Goal: Task Accomplishment & Management: Use online tool/utility

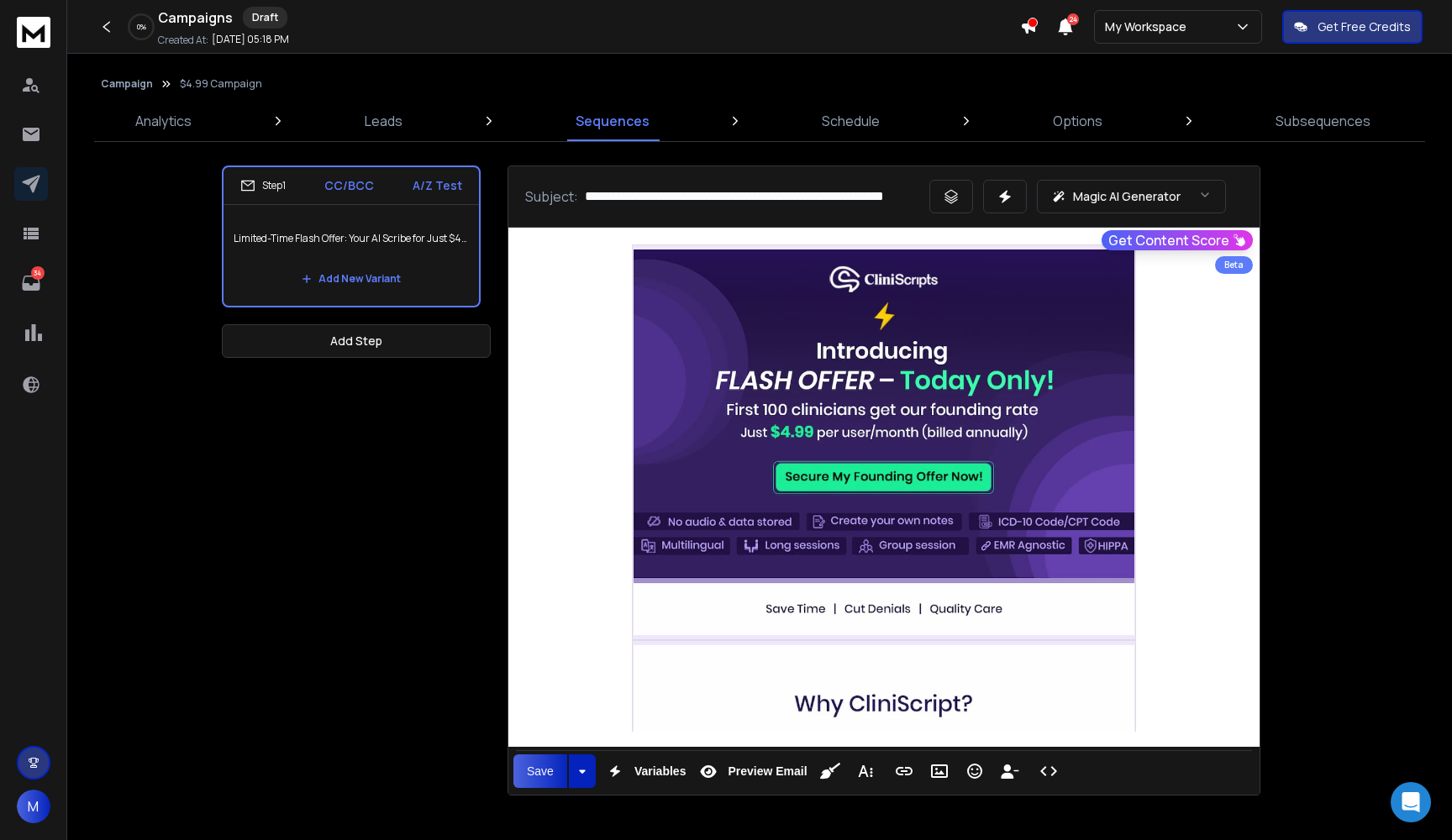
scroll to position [0, 148]
click at [612, 278] on td at bounding box center [884, 851] width 717 height 1214
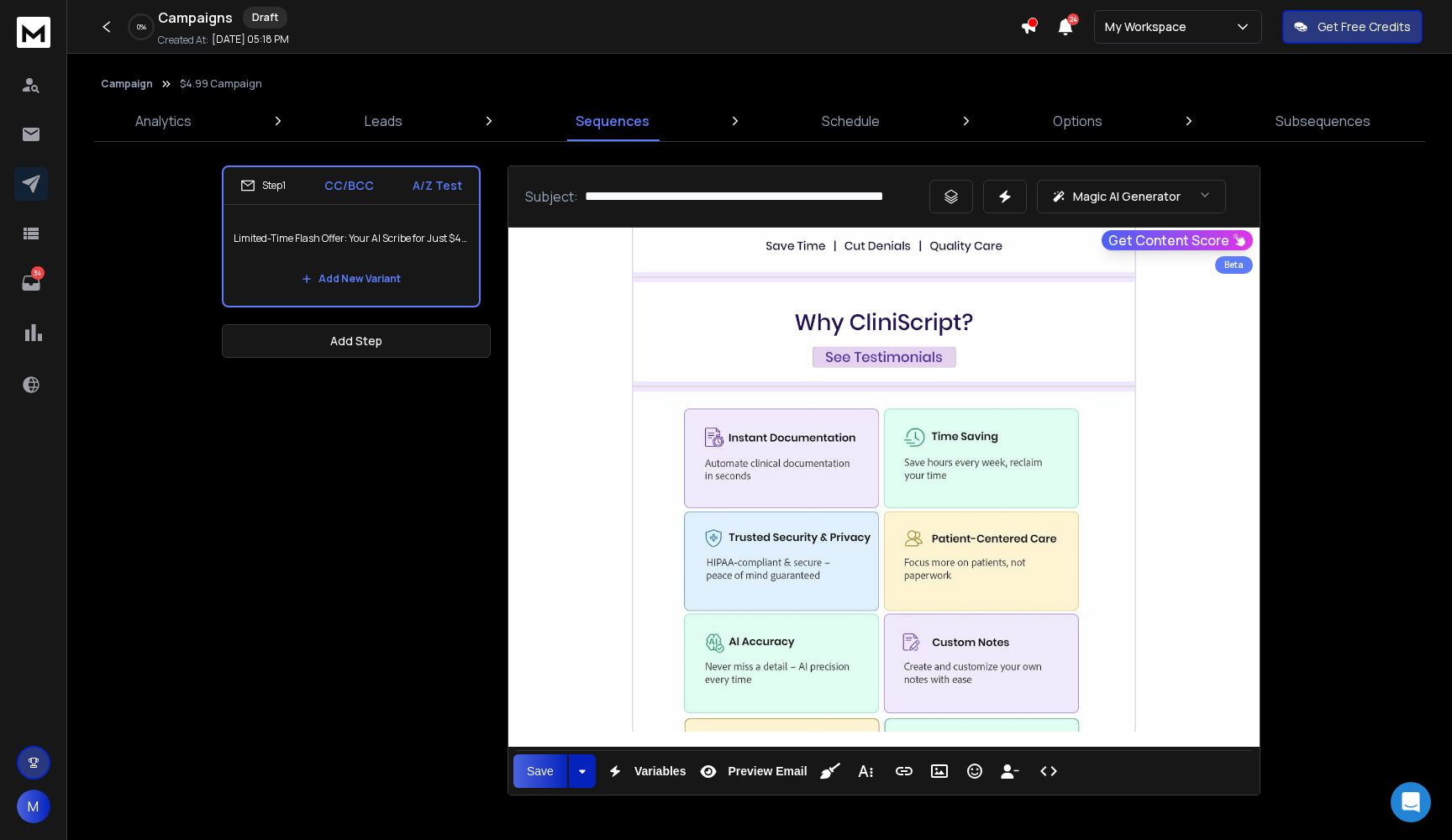
scroll to position [366, 124]
click at [635, 354] on td at bounding box center [884, 498] width 717 height 1241
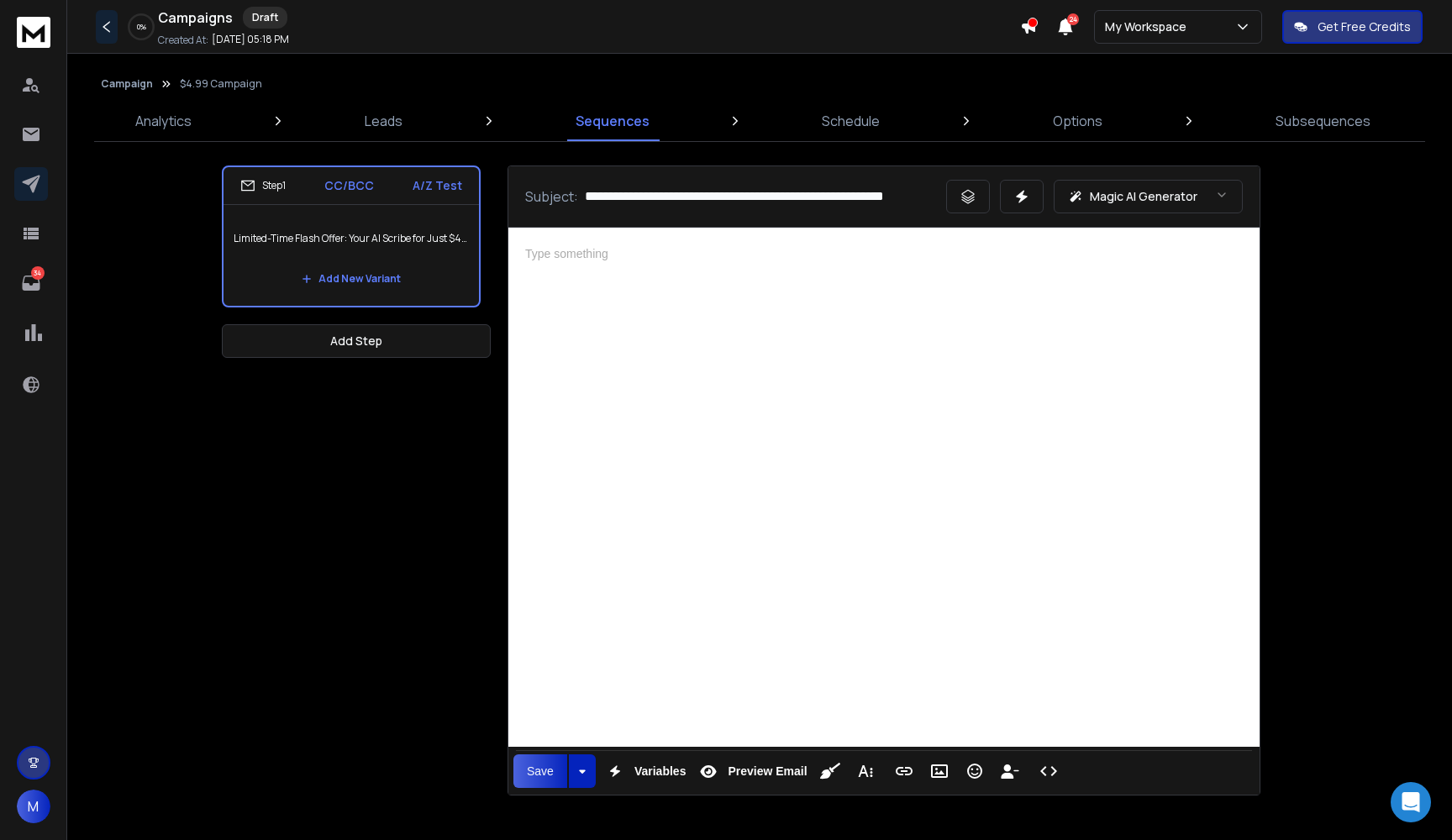
click at [107, 27] on icon at bounding box center [107, 27] width 15 height 15
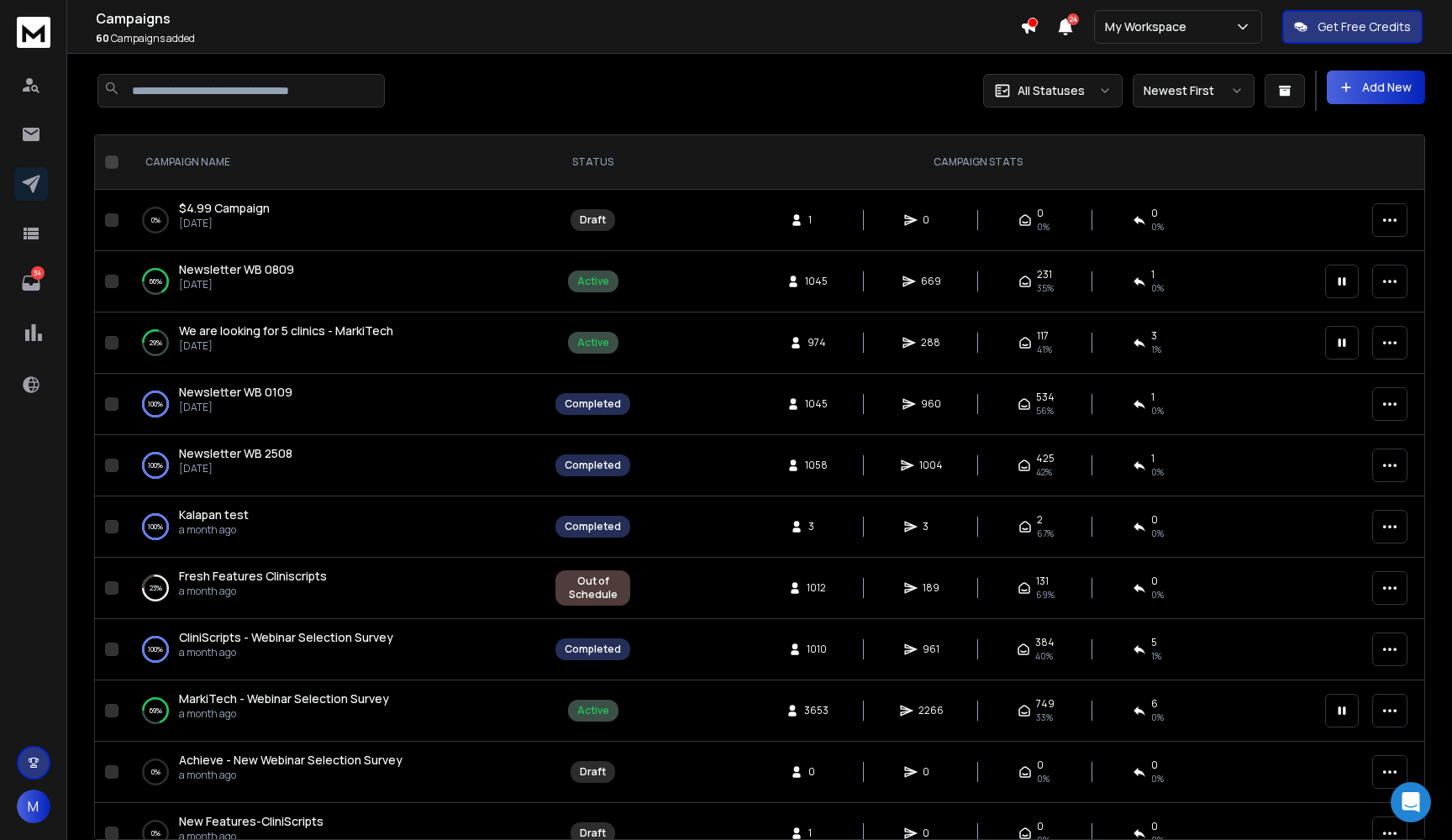
click at [278, 205] on div "0 % $4.99 Campaign [DATE]" at bounding box center [335, 220] width 386 height 40
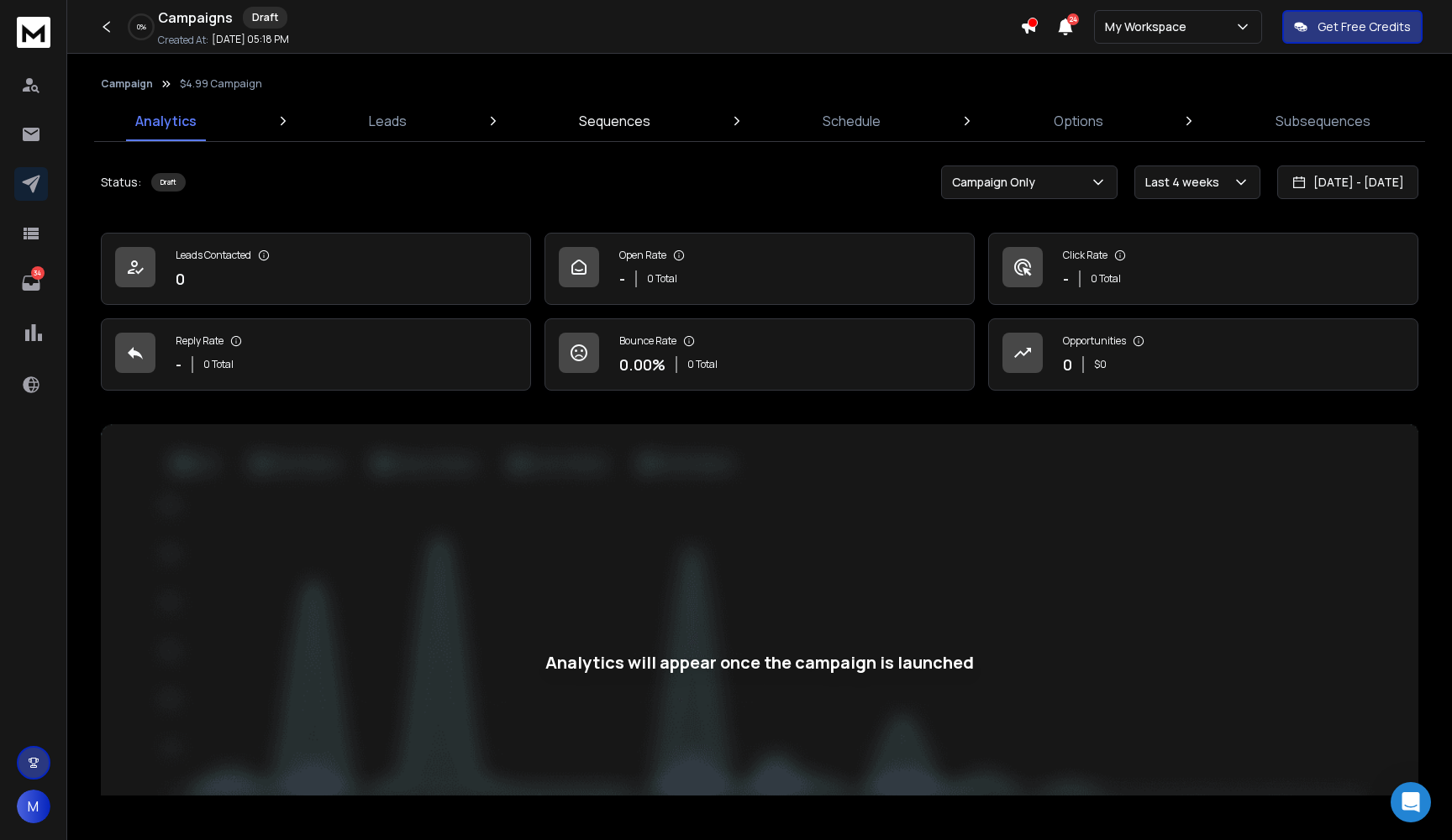
click at [655, 118] on link "Sequences" at bounding box center [615, 121] width 91 height 40
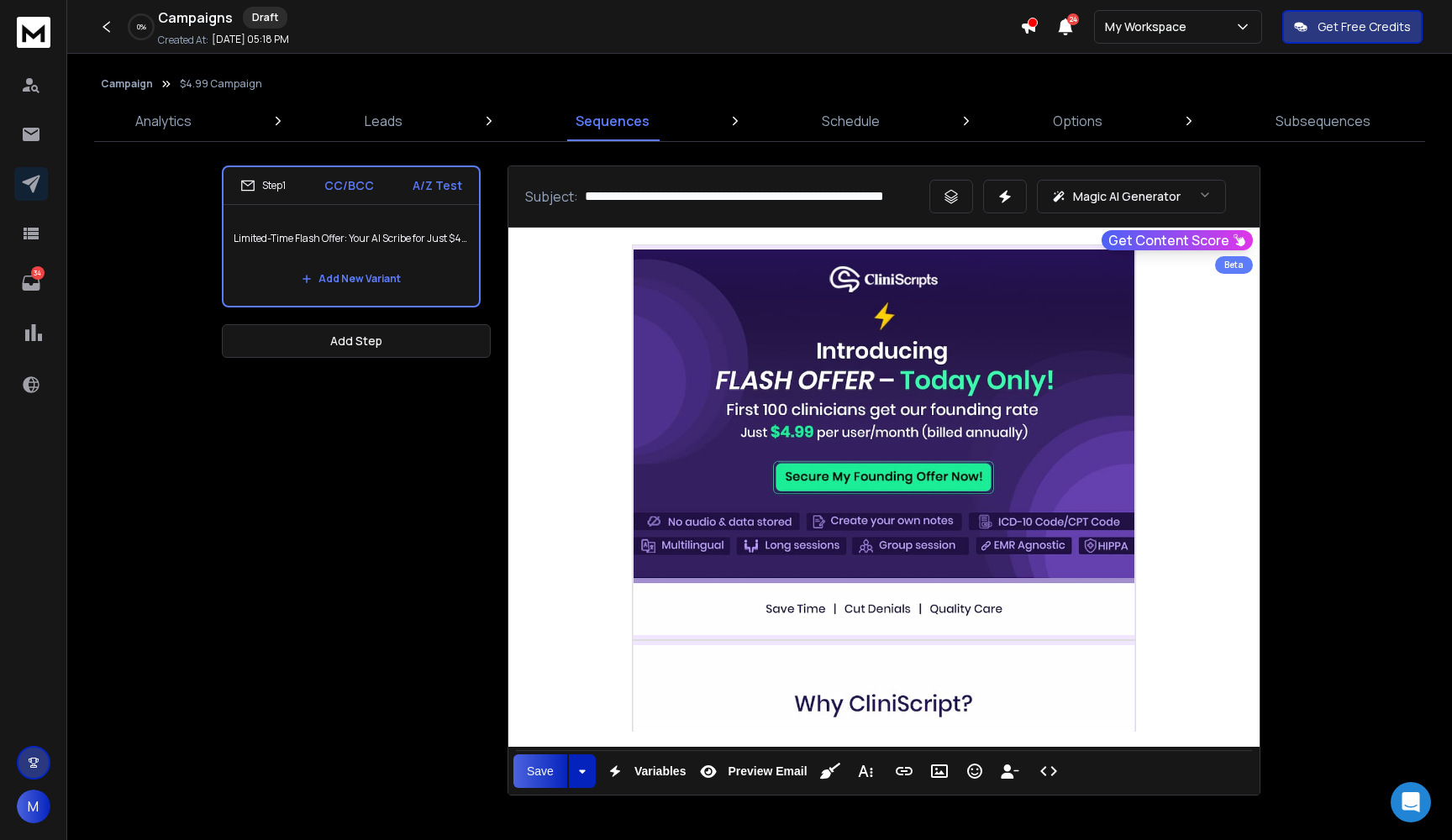
scroll to position [0, 173]
drag, startPoint x: 1147, startPoint y: 658, endPoint x: 897, endPoint y: 83, distance: 627.0
click at [897, 83] on div "**********" at bounding box center [759, 436] width 1331 height 732
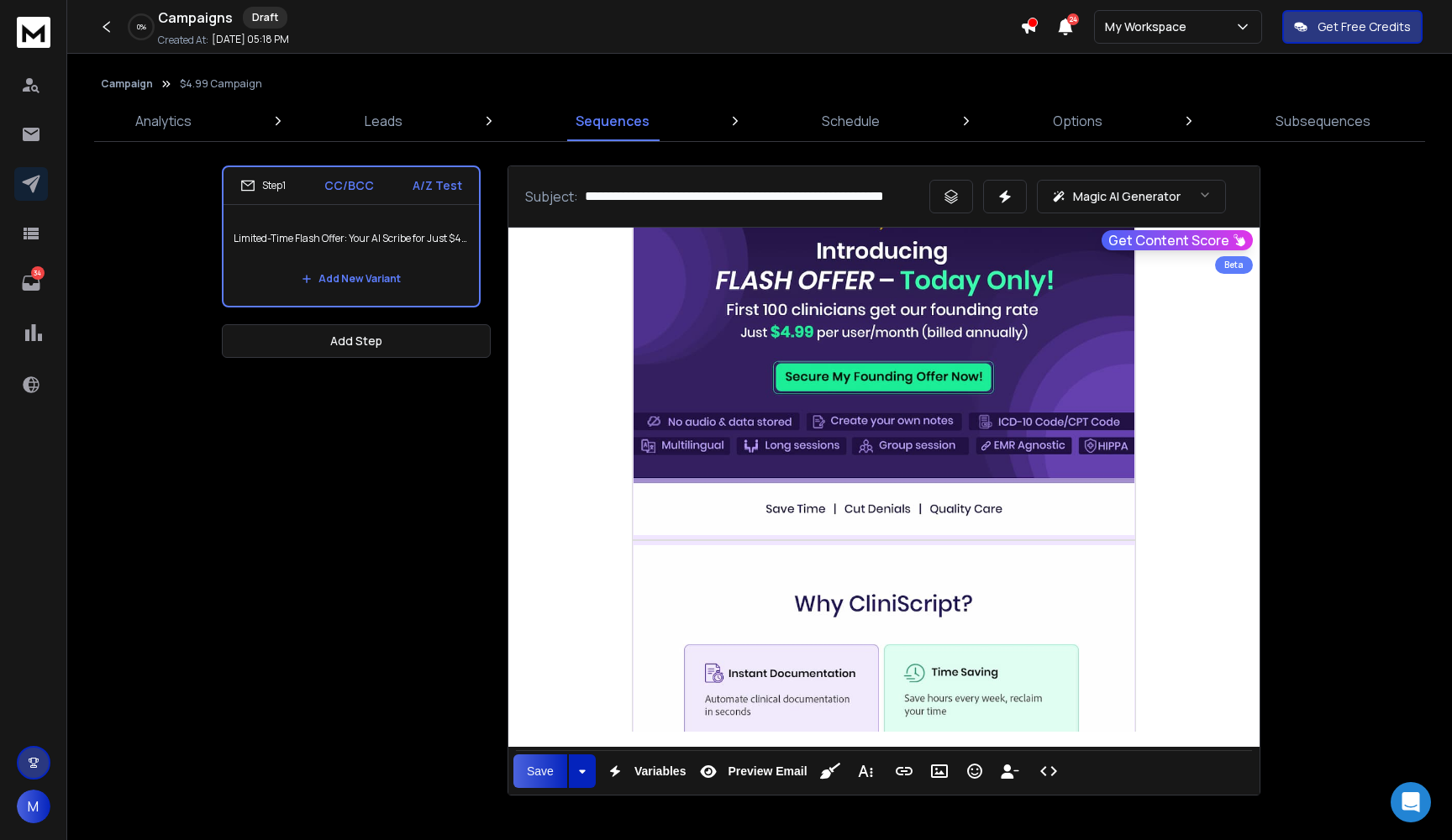
scroll to position [112, 172]
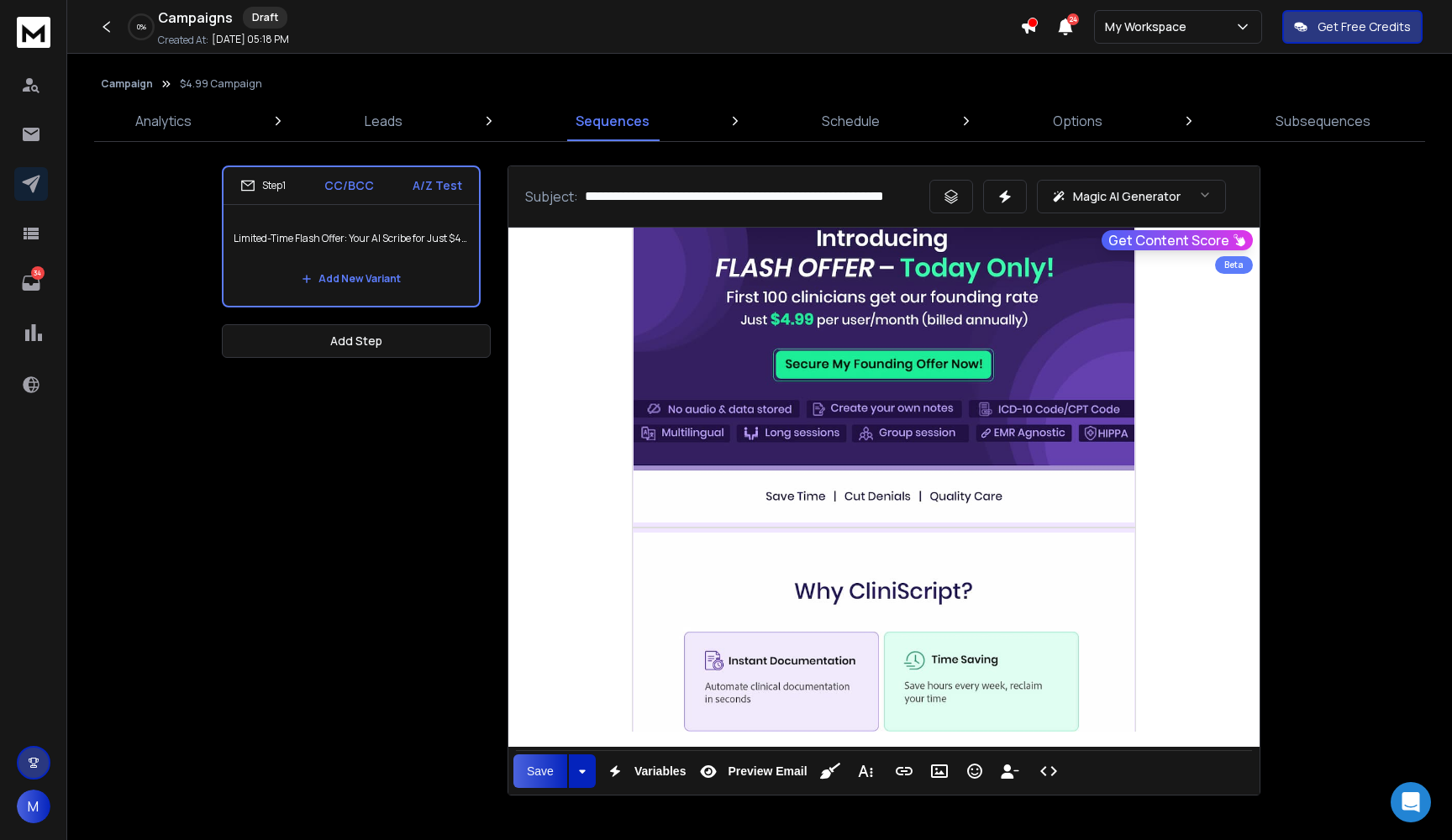
click at [1211, 538] on td at bounding box center [884, 739] width 717 height 1214
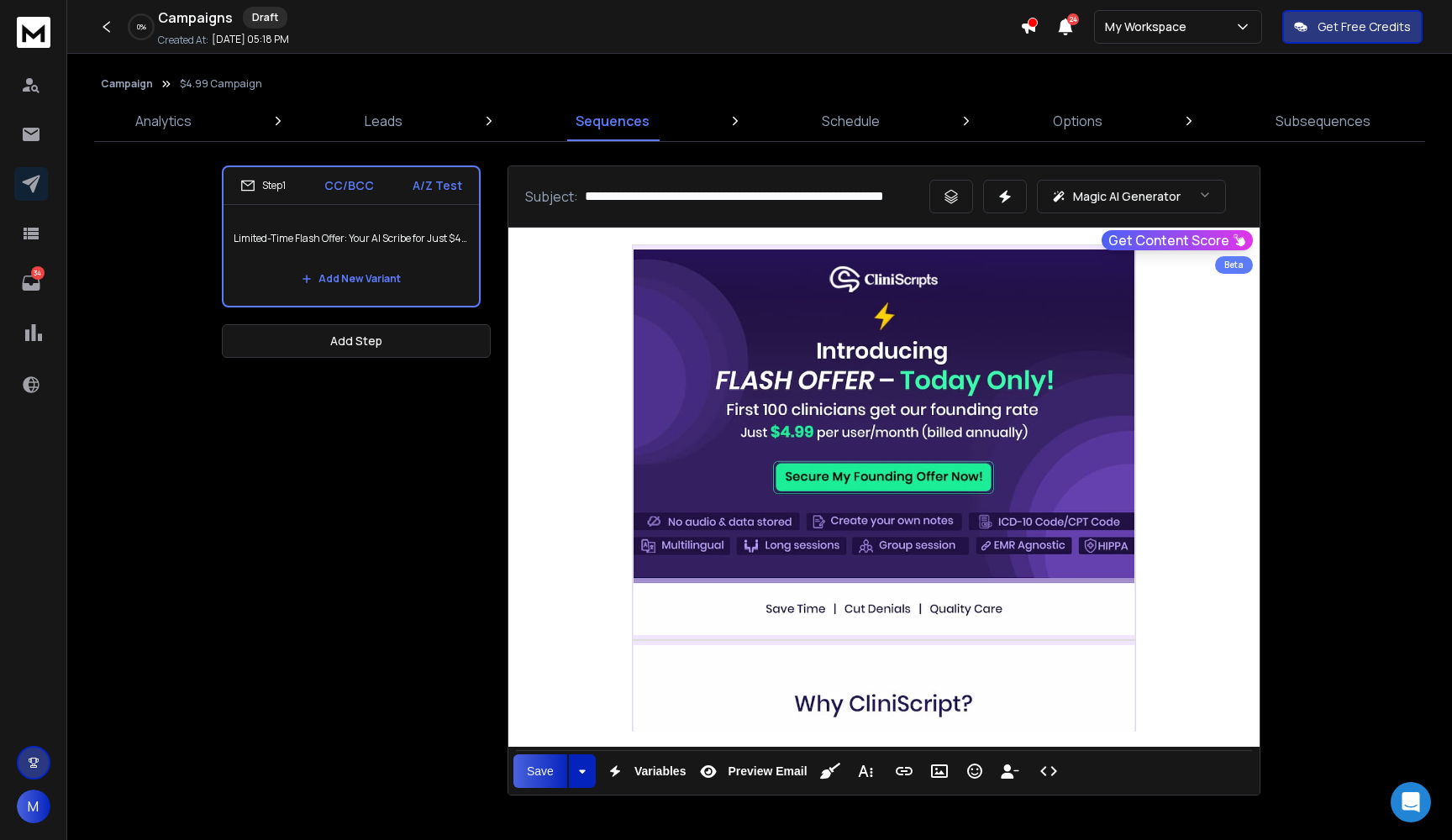
scroll to position [0, 172]
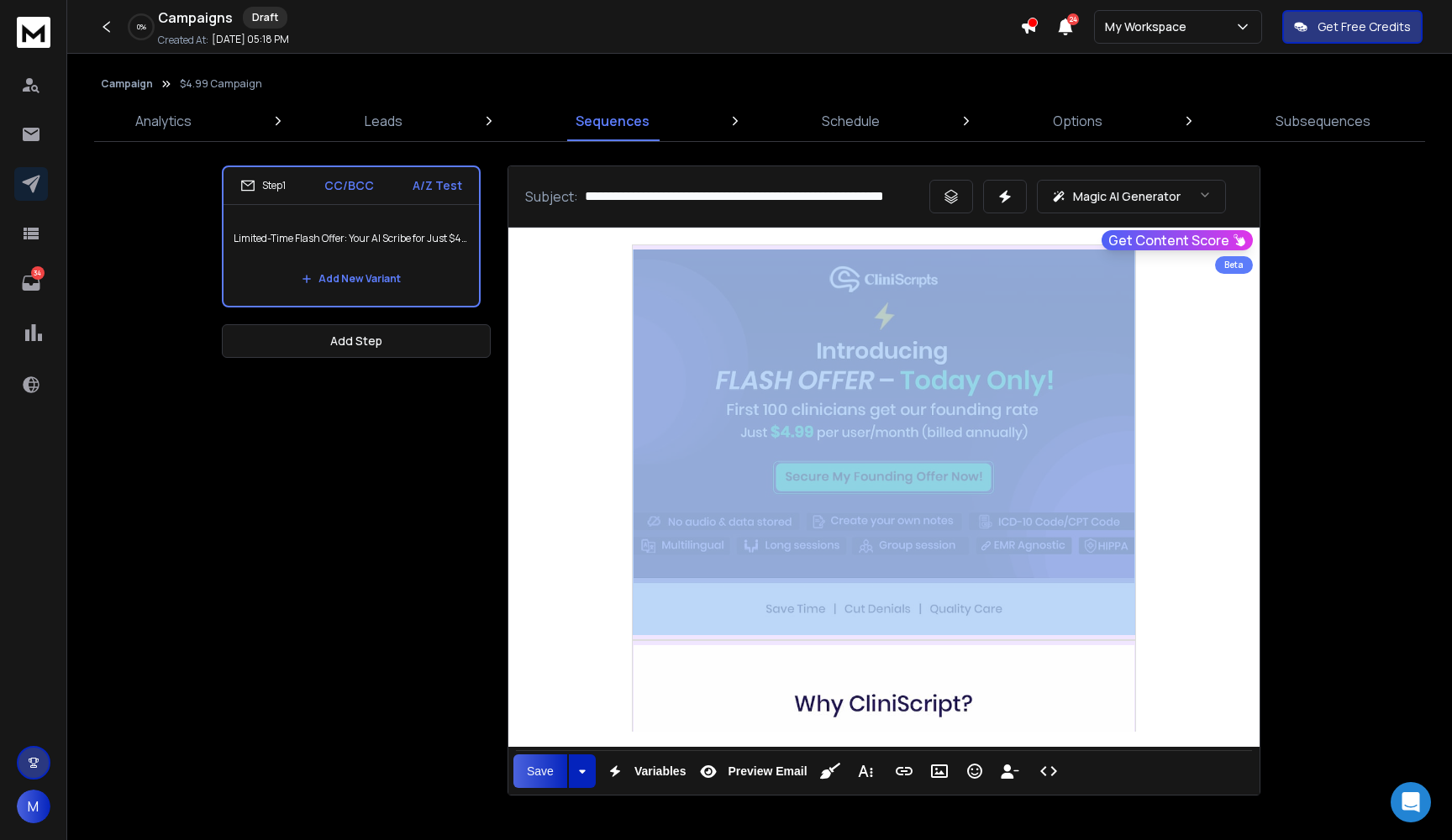
drag, startPoint x: 1161, startPoint y: 260, endPoint x: 787, endPoint y: 292, distance: 375.4
click at [787, 292] on td at bounding box center [884, 851] width 717 height 1214
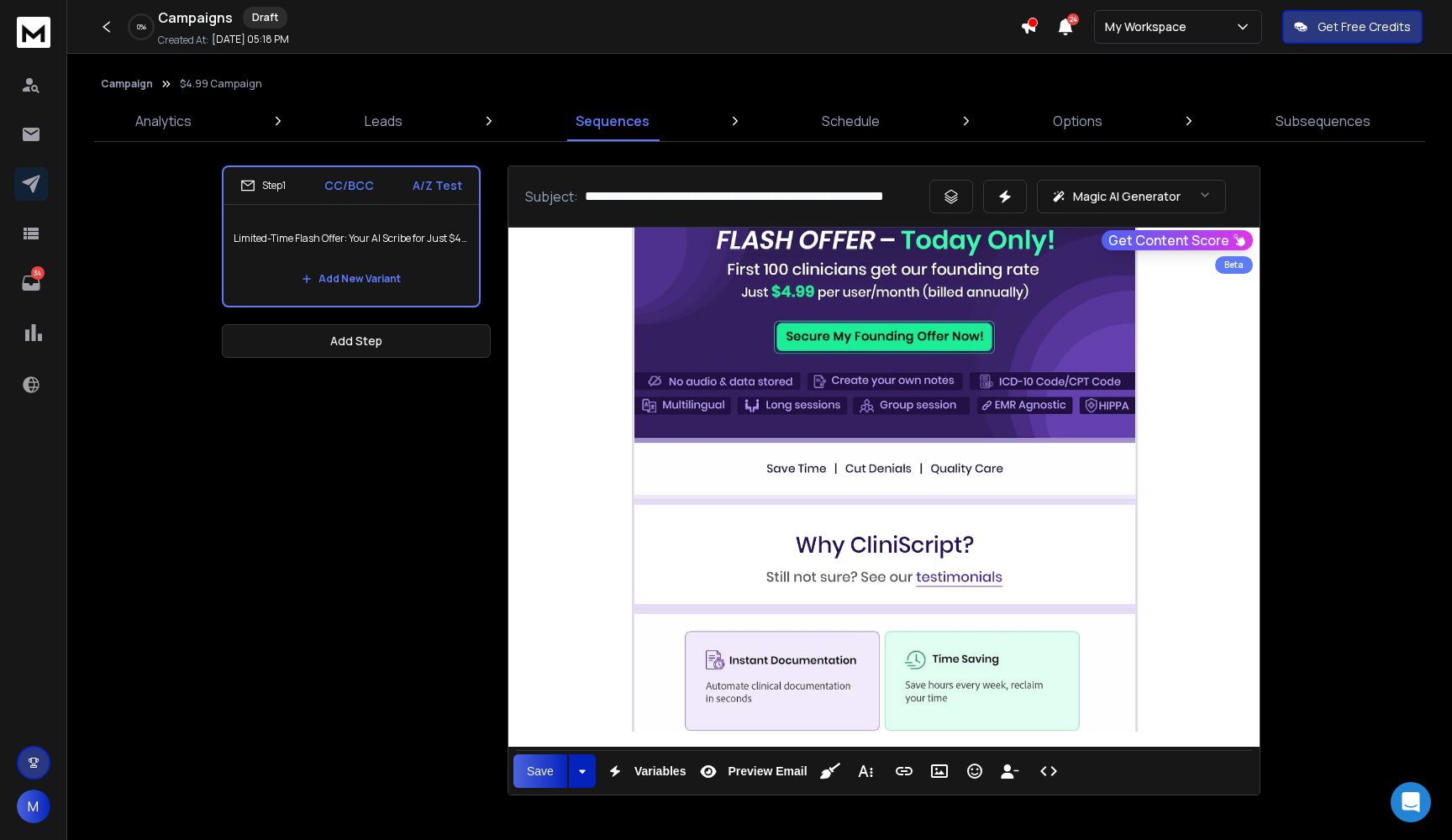
scroll to position [147, 171]
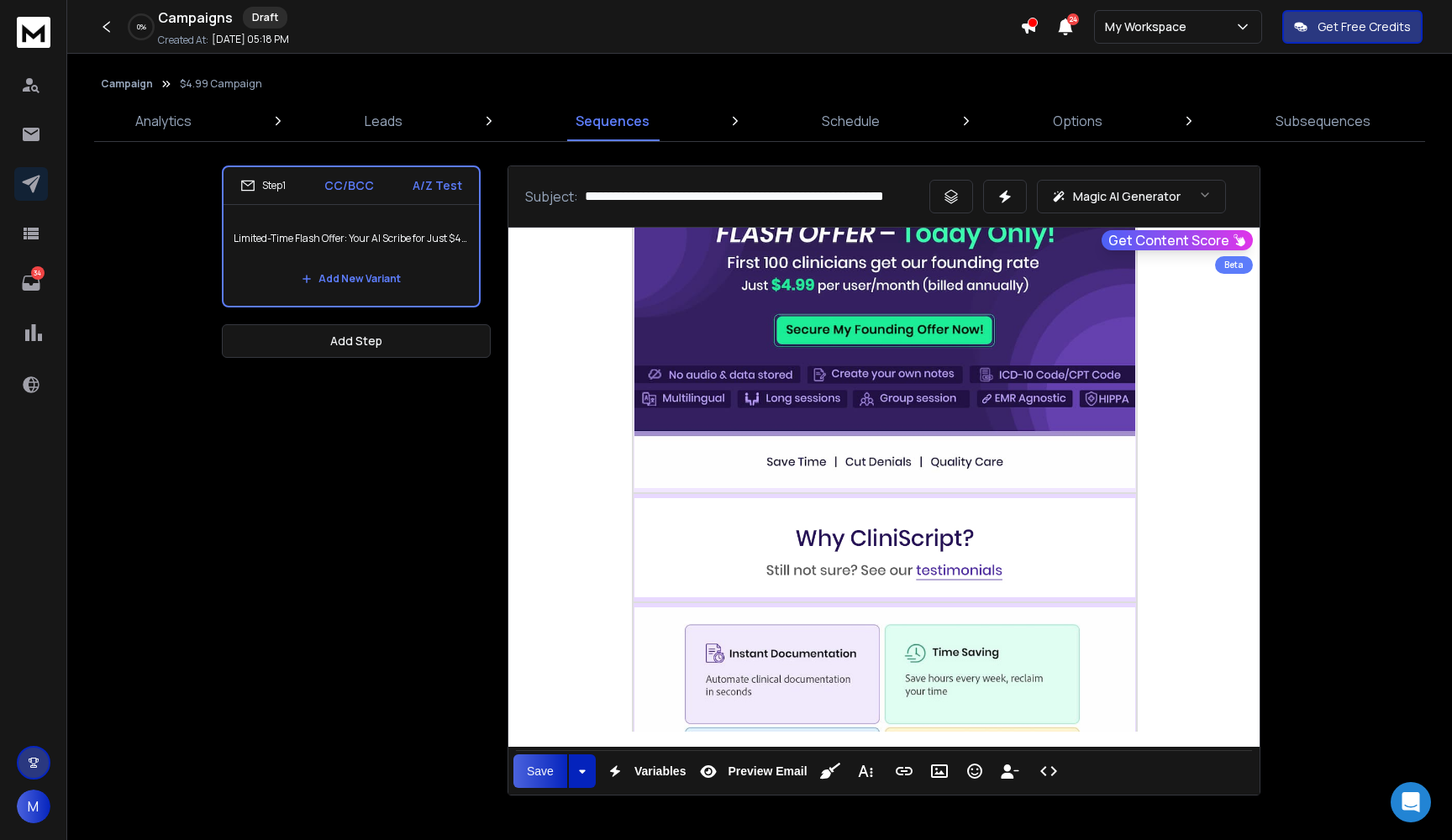
click at [1194, 490] on td "*" at bounding box center [884, 719] width 717 height 1244
click at [789, 774] on span "Preview Email" at bounding box center [767, 772] width 86 height 14
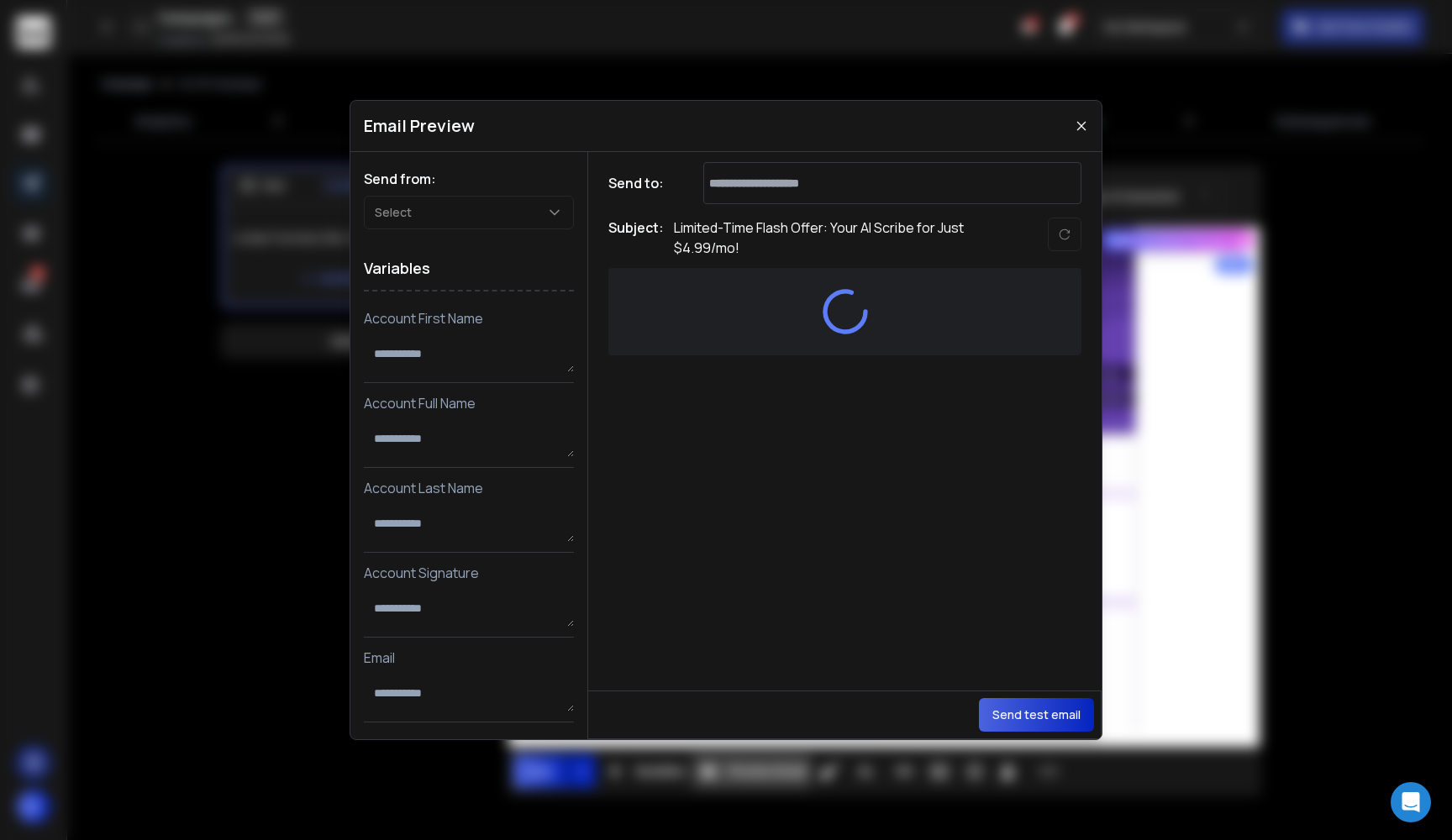
type textarea "**********"
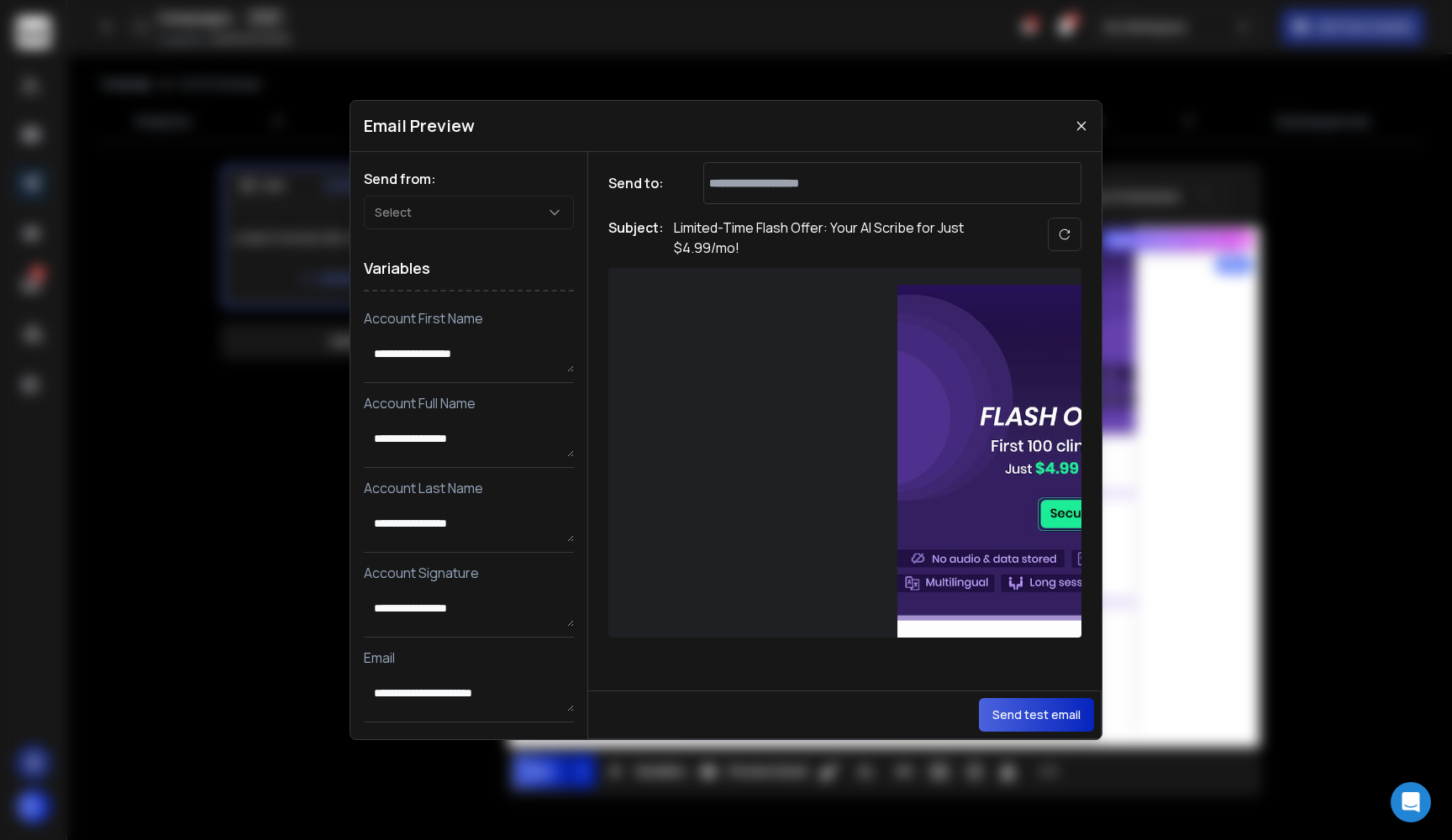
type textarea "*******"
type textarea "**********"
type textarea "*****"
type textarea "*******"
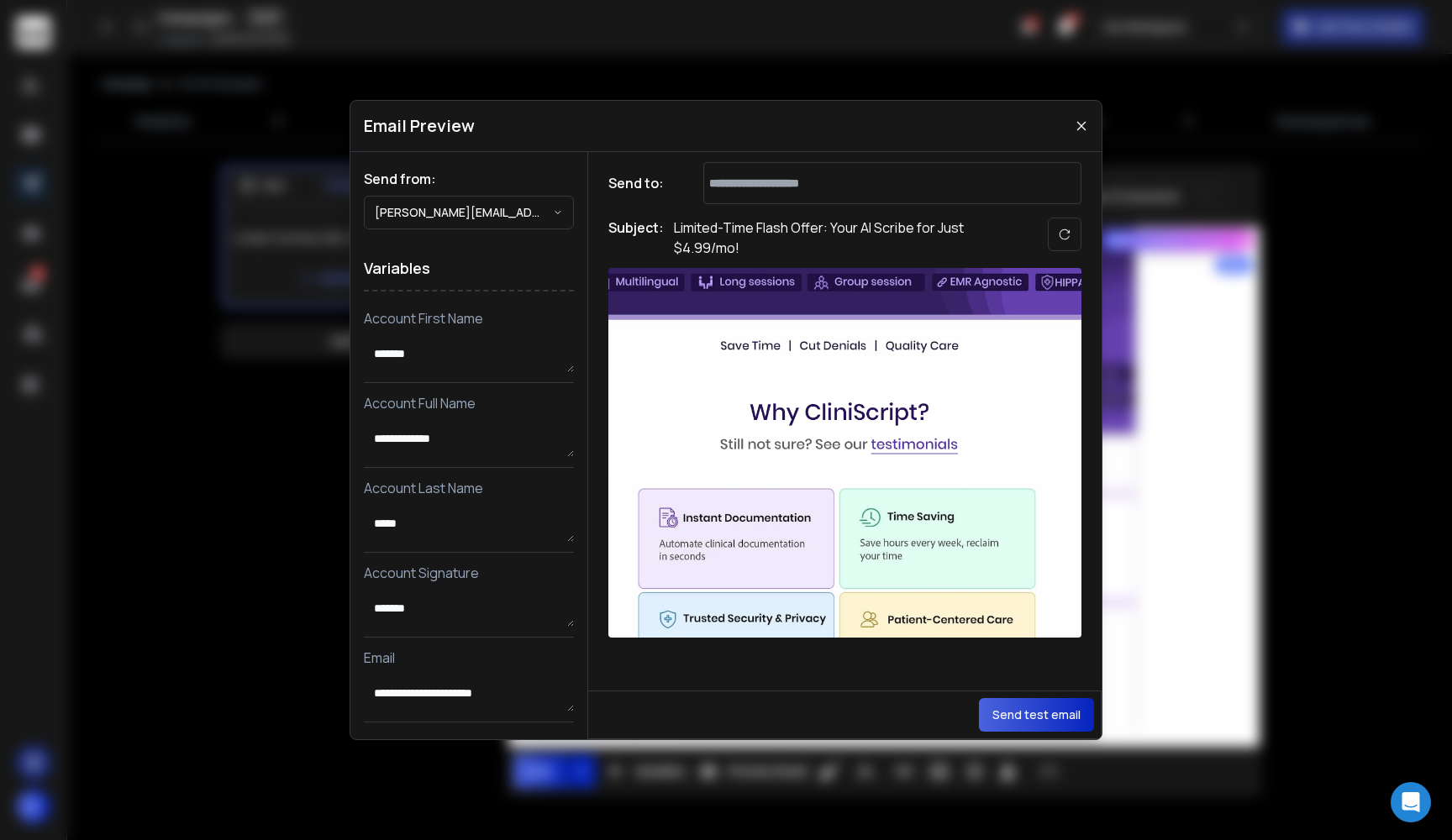
scroll to position [325, 310]
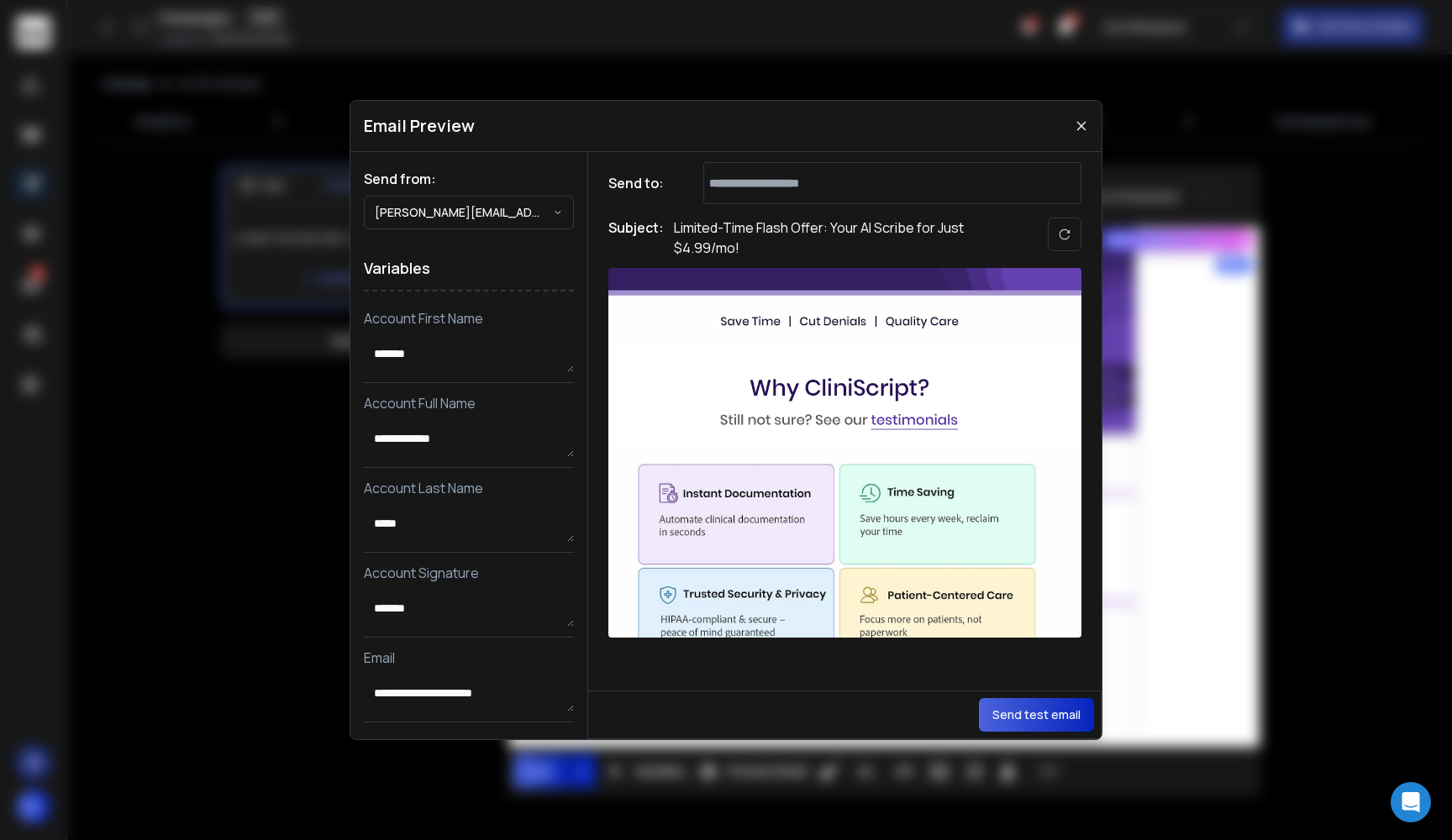
click at [884, 423] on img at bounding box center [839, 398] width 504 height 100
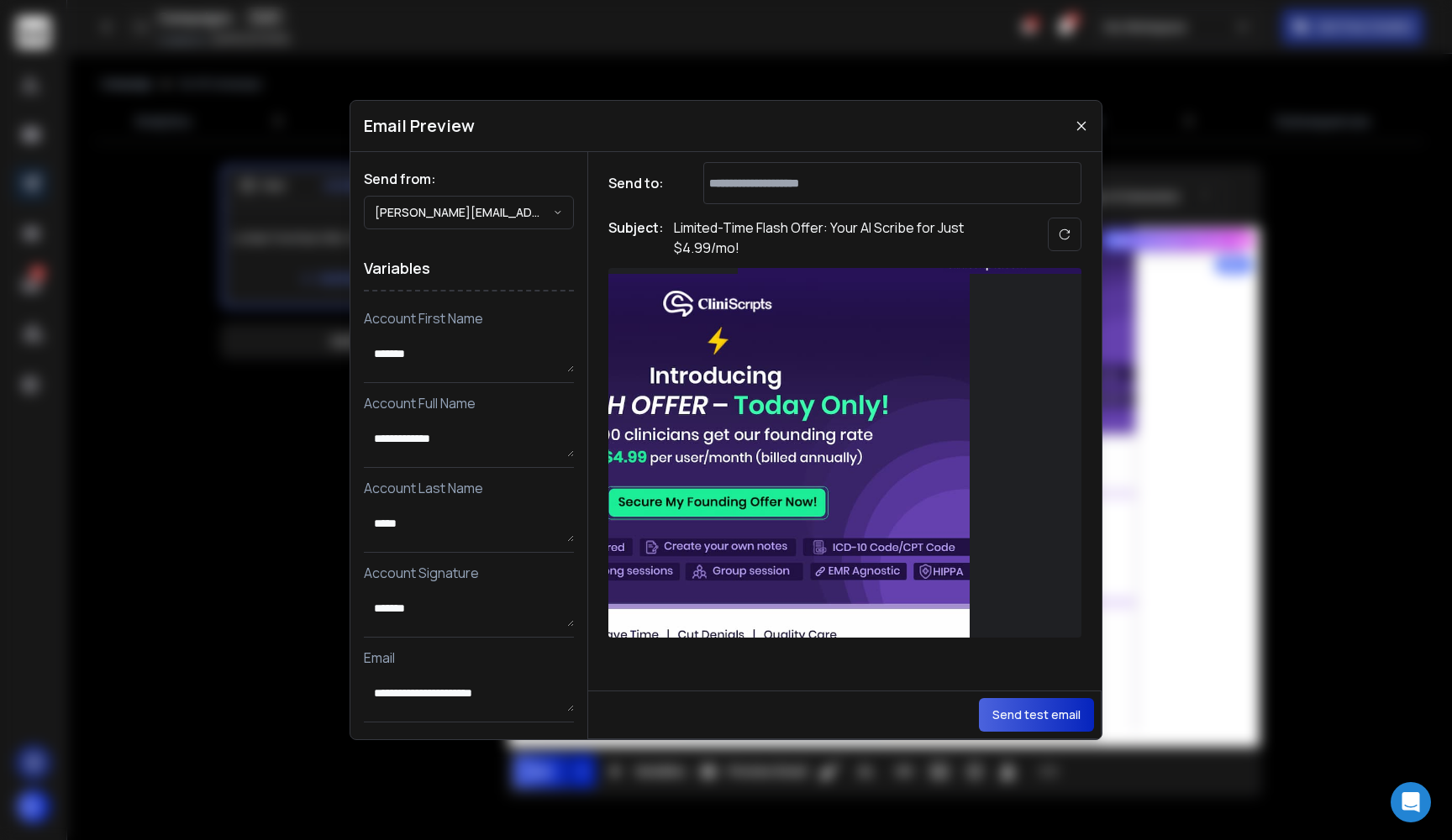
scroll to position [1182, 160]
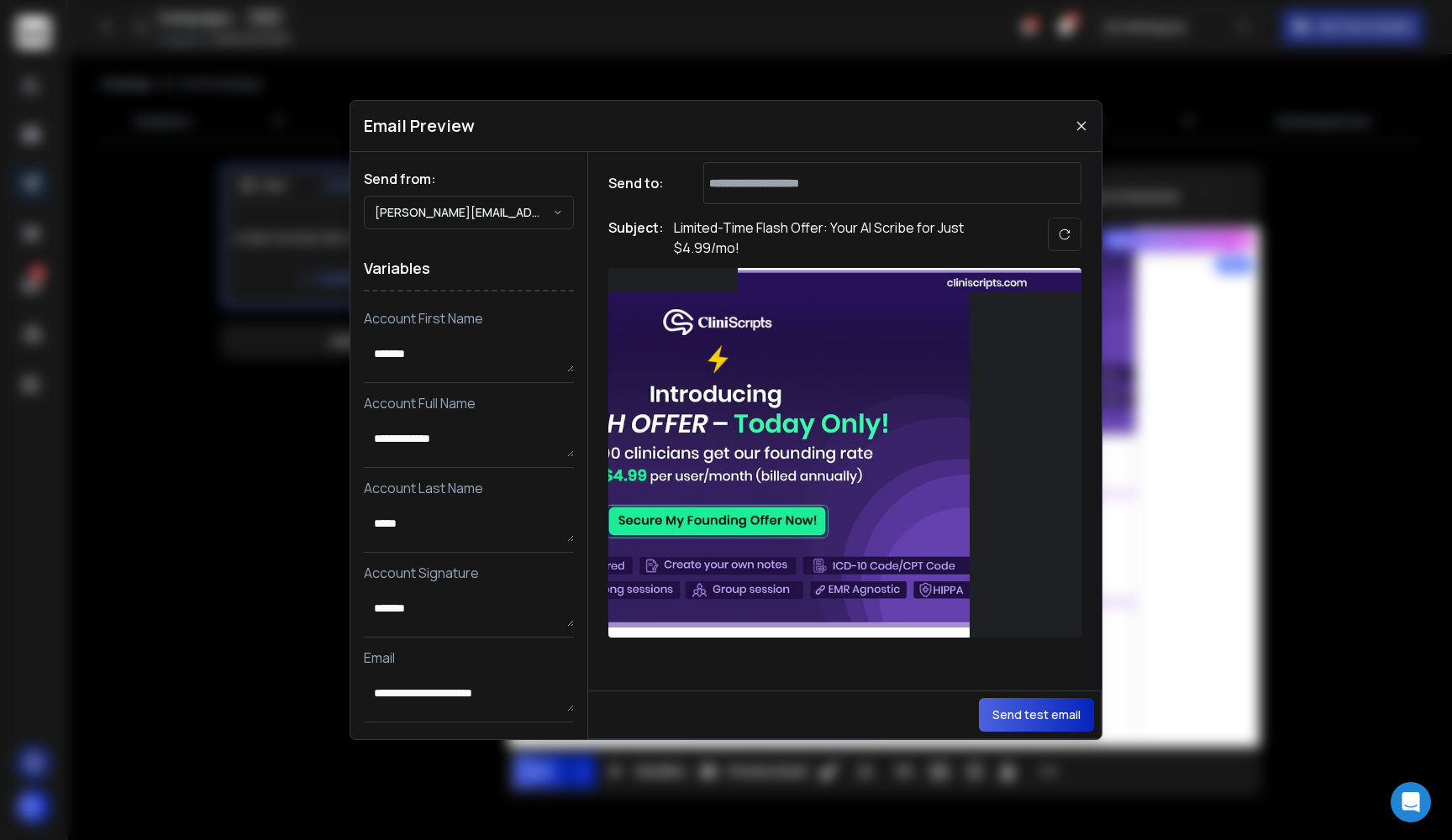
click at [986, 342] on div at bounding box center [845, 453] width 473 height 370
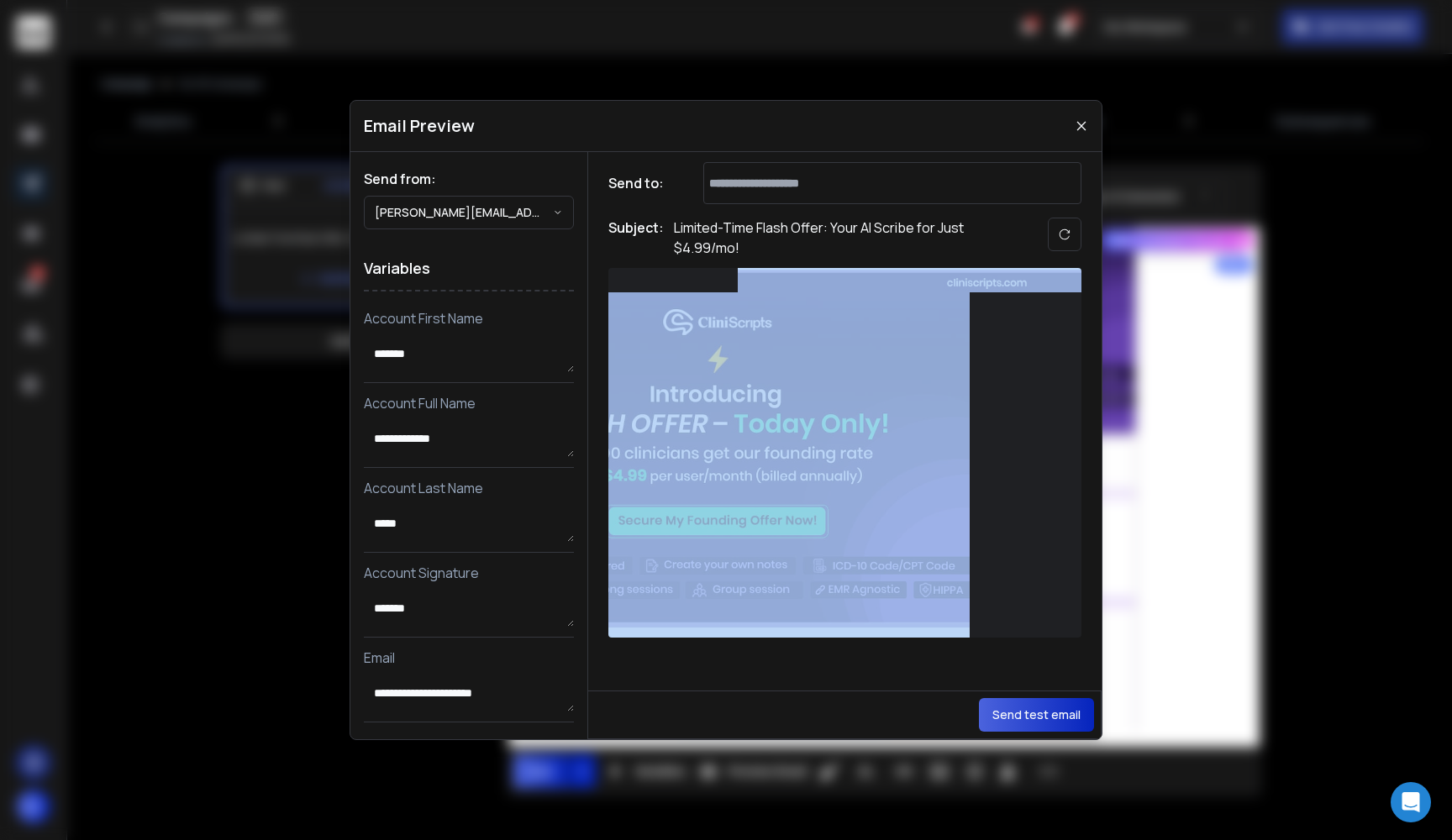
drag, startPoint x: 877, startPoint y: 437, endPoint x: 775, endPoint y: 564, distance: 162.9
click at [775, 564] on div at bounding box center [845, 453] width 473 height 370
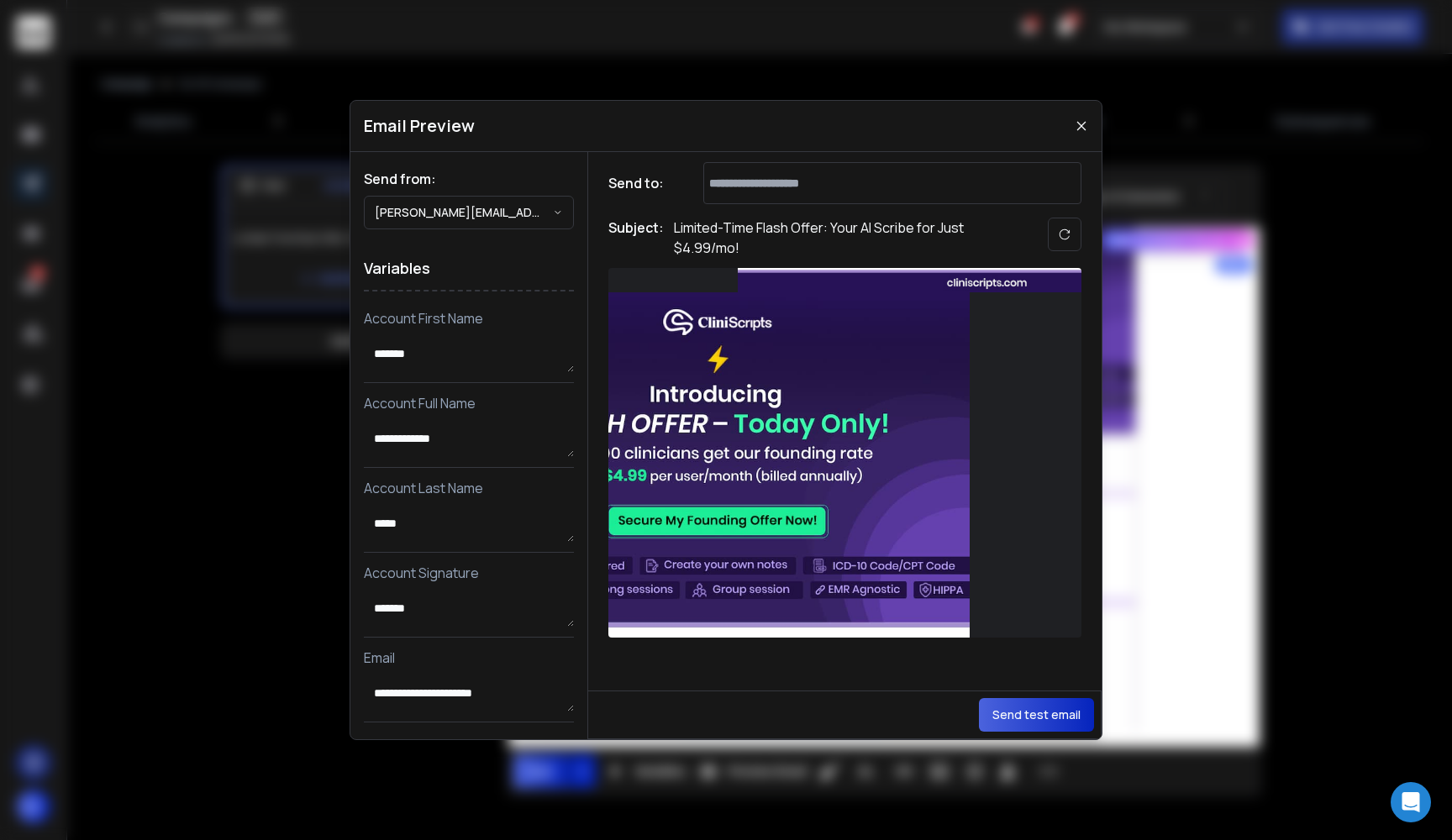
click at [1089, 124] on div "Email Preview" at bounding box center [726, 126] width 752 height 50
click at [1085, 126] on icon at bounding box center [1082, 126] width 13 height 13
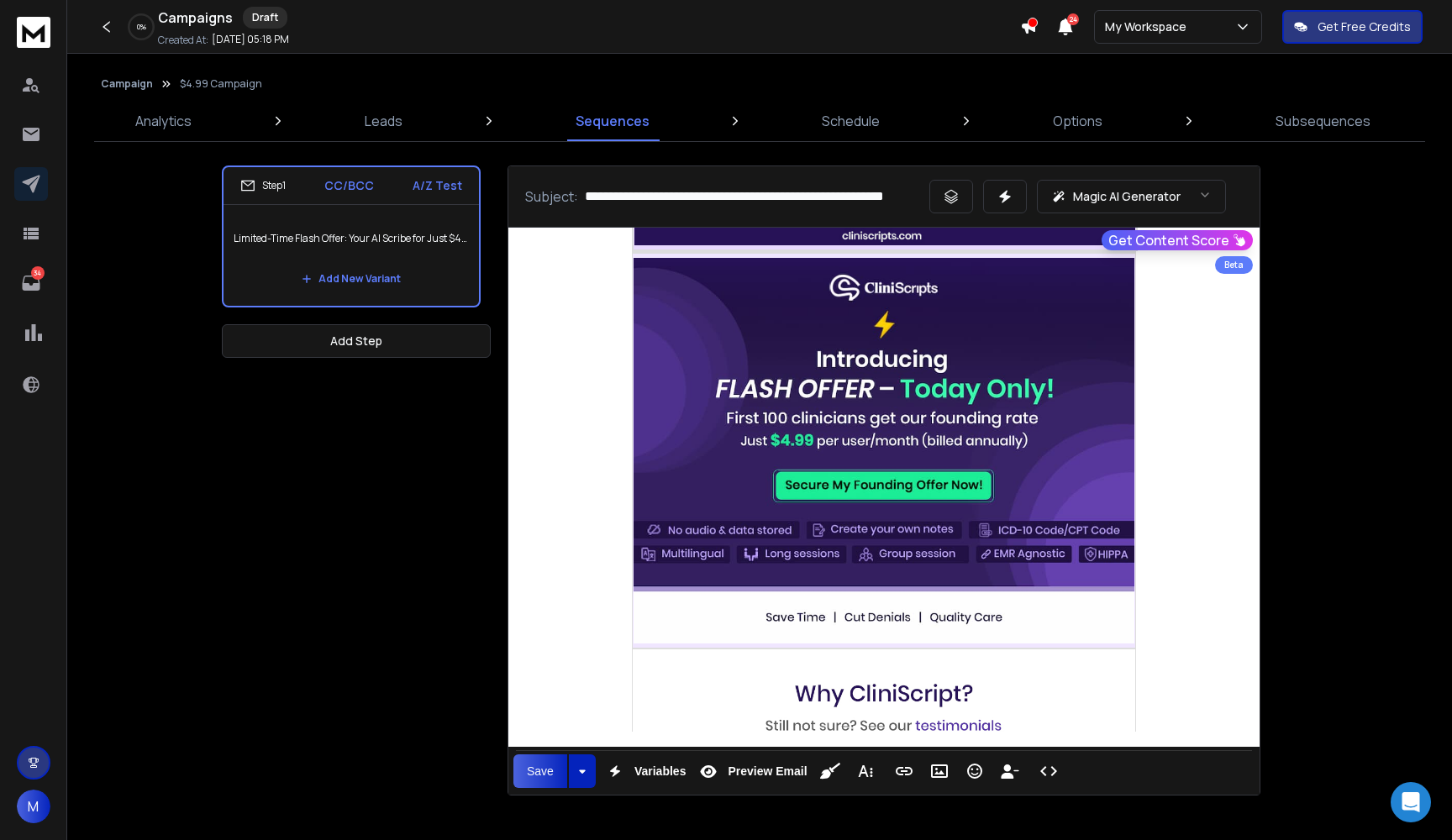
scroll to position [1220, 171]
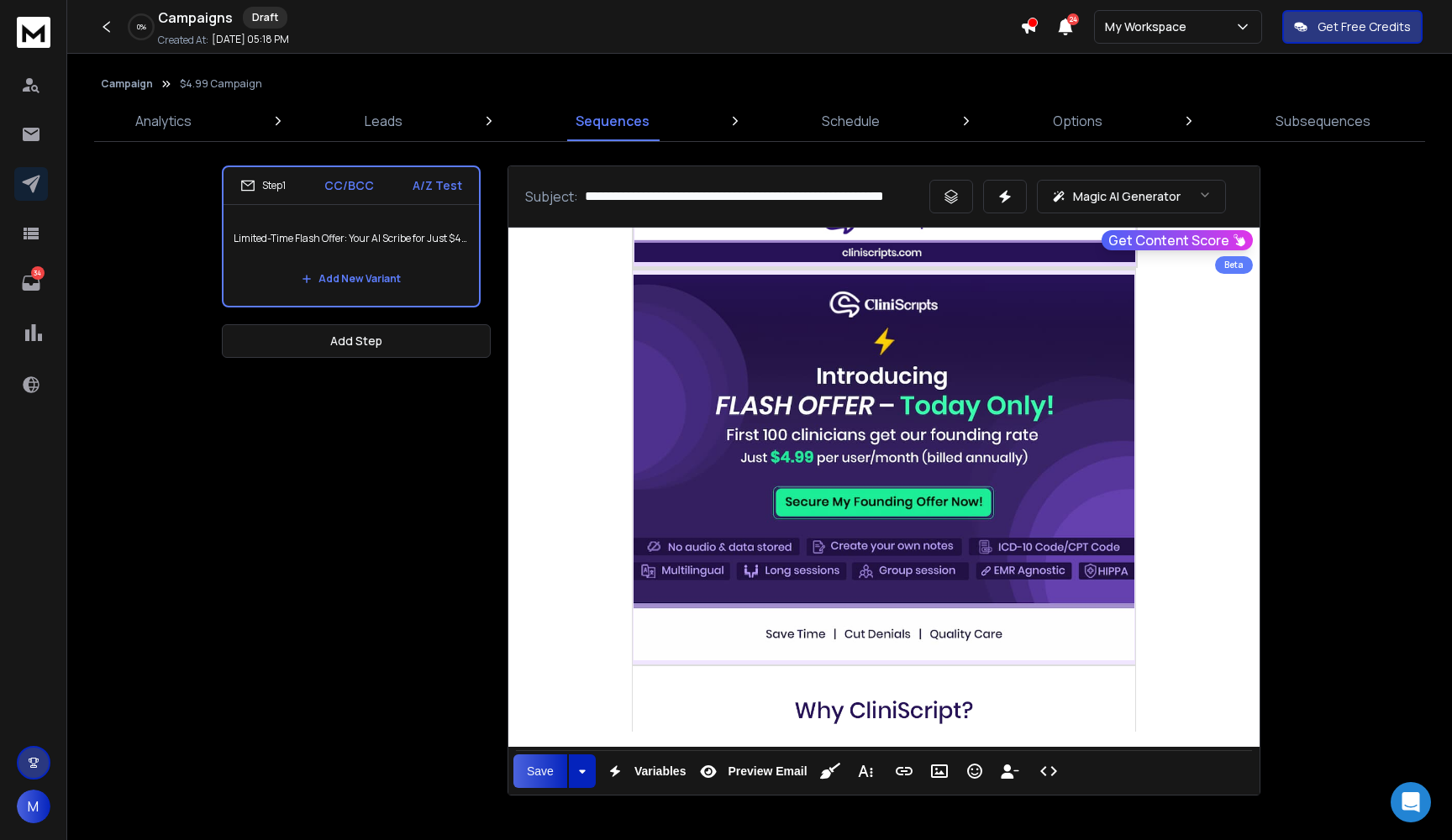
drag, startPoint x: 1001, startPoint y: 323, endPoint x: 629, endPoint y: 487, distance: 406.5
click at [629, 487] on div "* *" at bounding box center [884, 479] width 752 height 504
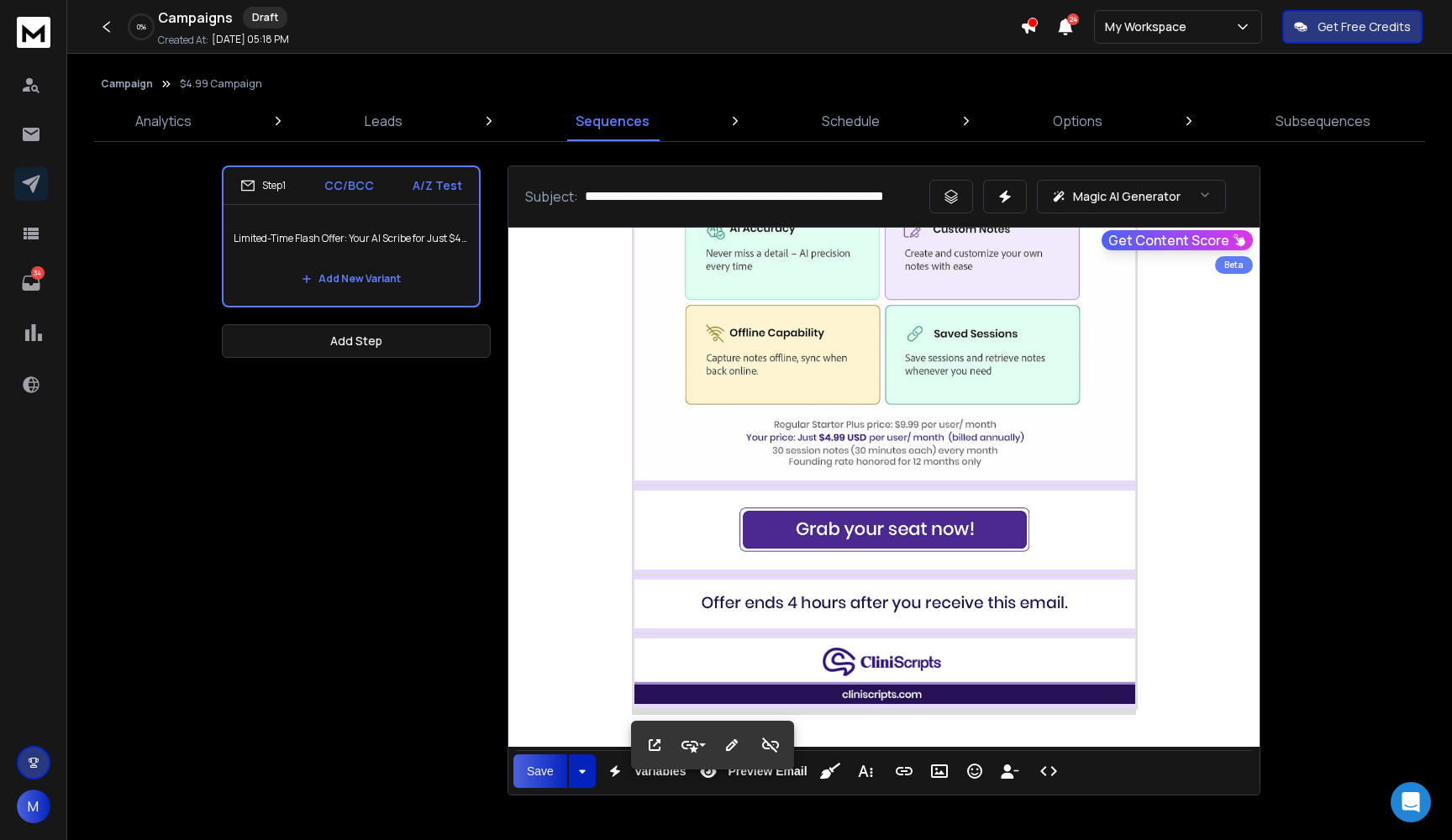
scroll to position [777, 0]
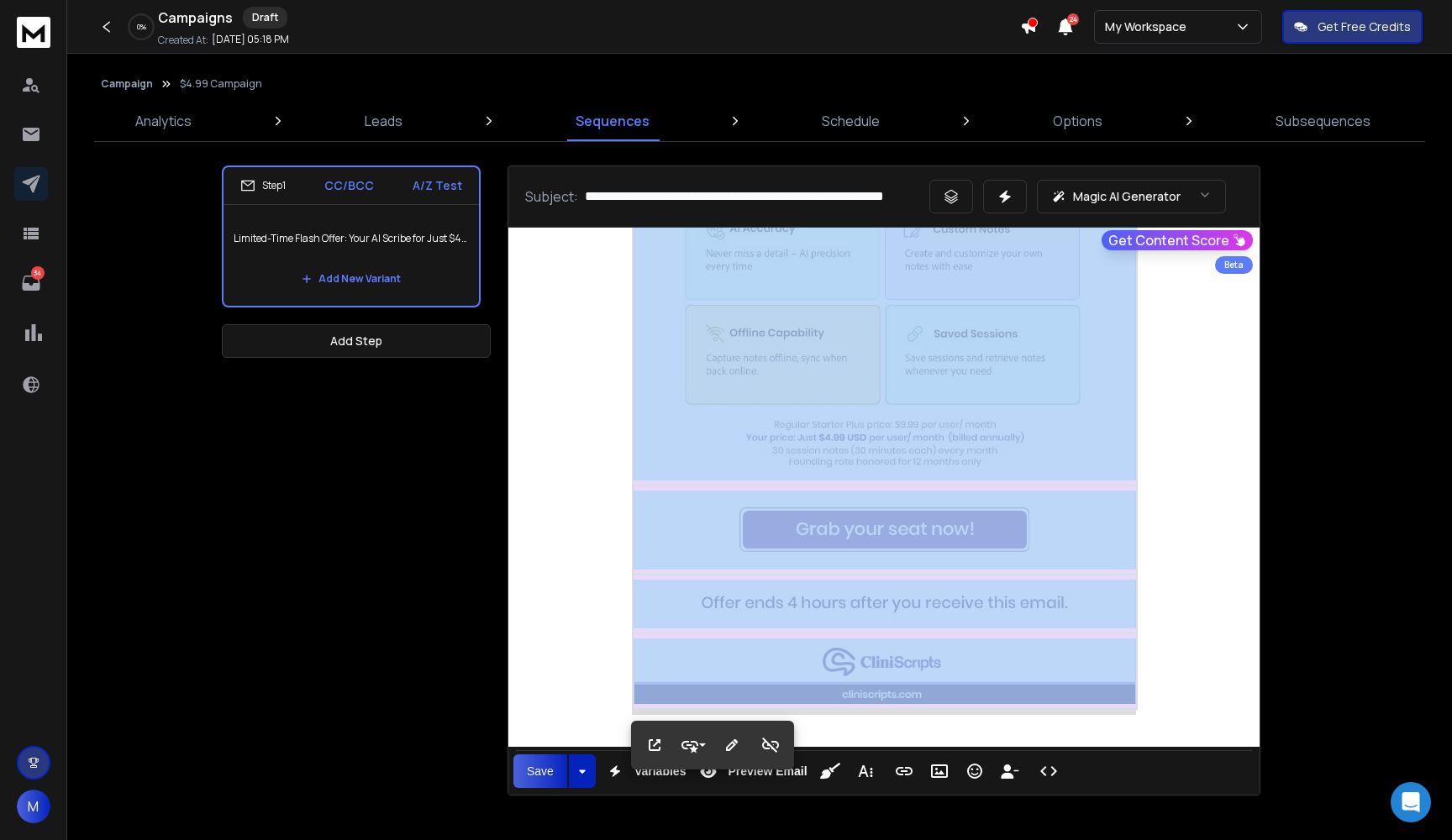
drag, startPoint x: 630, startPoint y: 713, endPoint x: 967, endPoint y: 269, distance: 557.4
click at [968, 269] on div "*" at bounding box center [884, 479] width 752 height 504
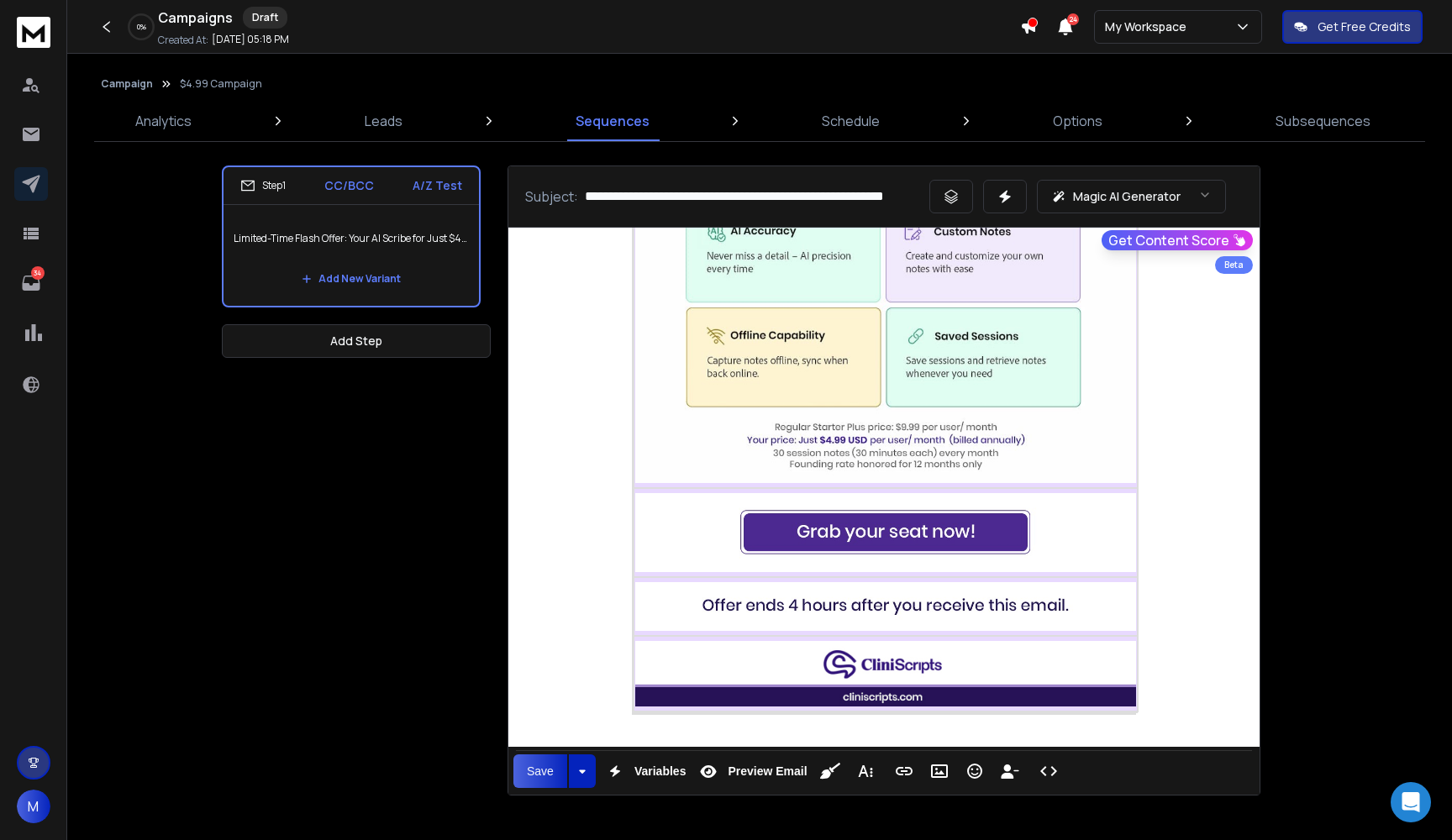
scroll to position [775, 48]
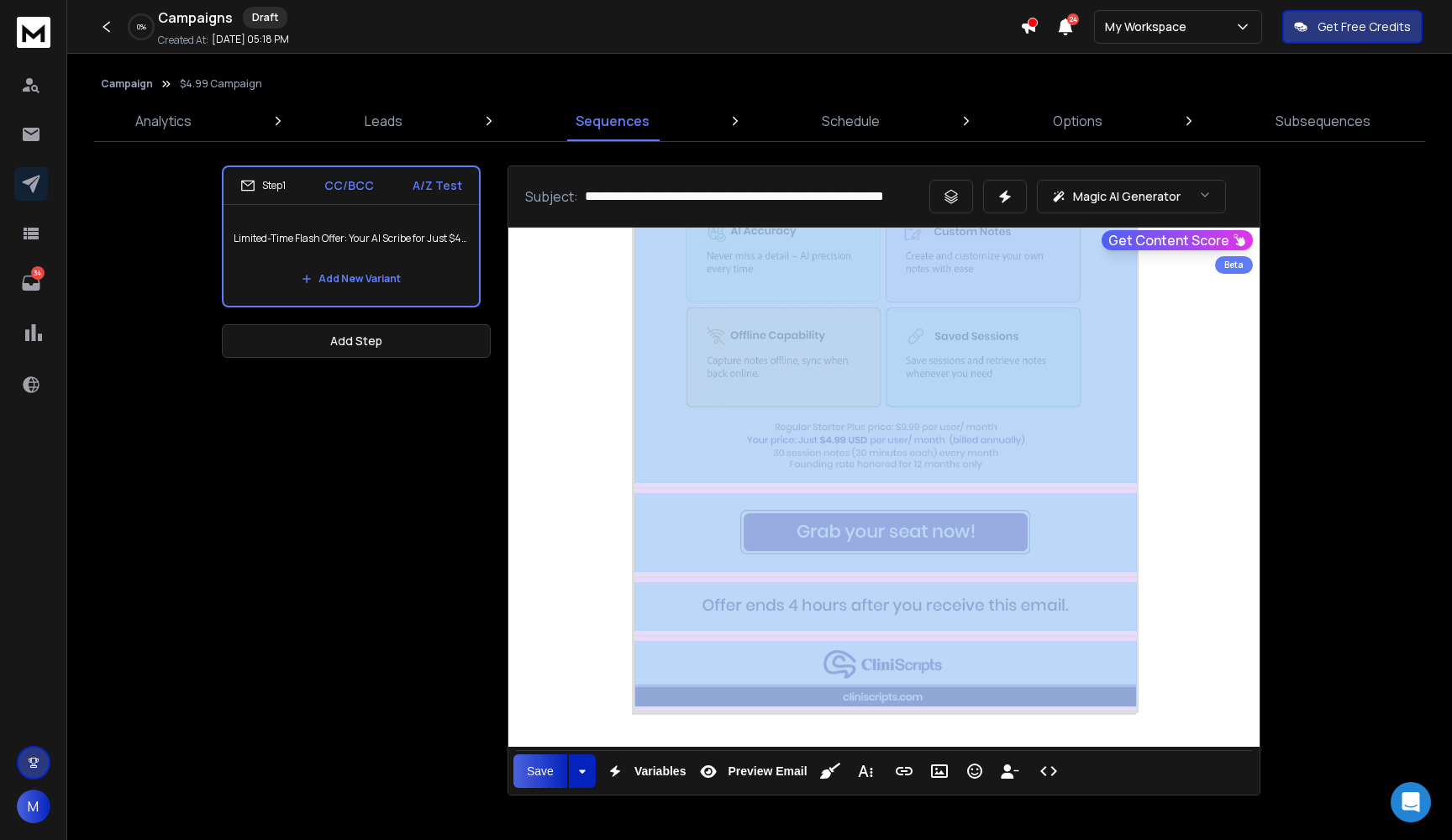
drag, startPoint x: 624, startPoint y: 698, endPoint x: 624, endPoint y: 729, distance: 31.0
click at [624, 730] on div "*" at bounding box center [884, 479] width 752 height 504
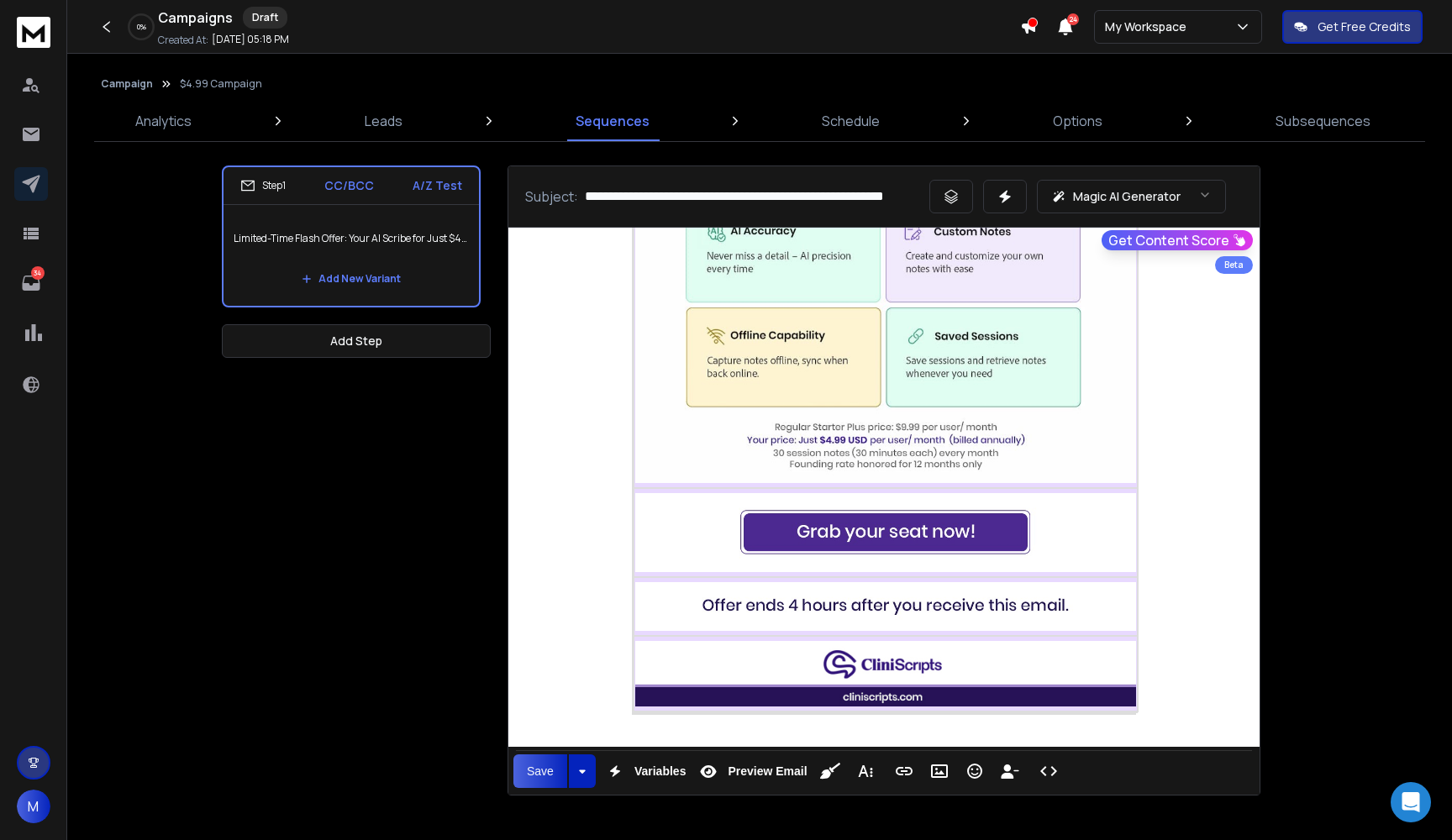
scroll to position [0, 0]
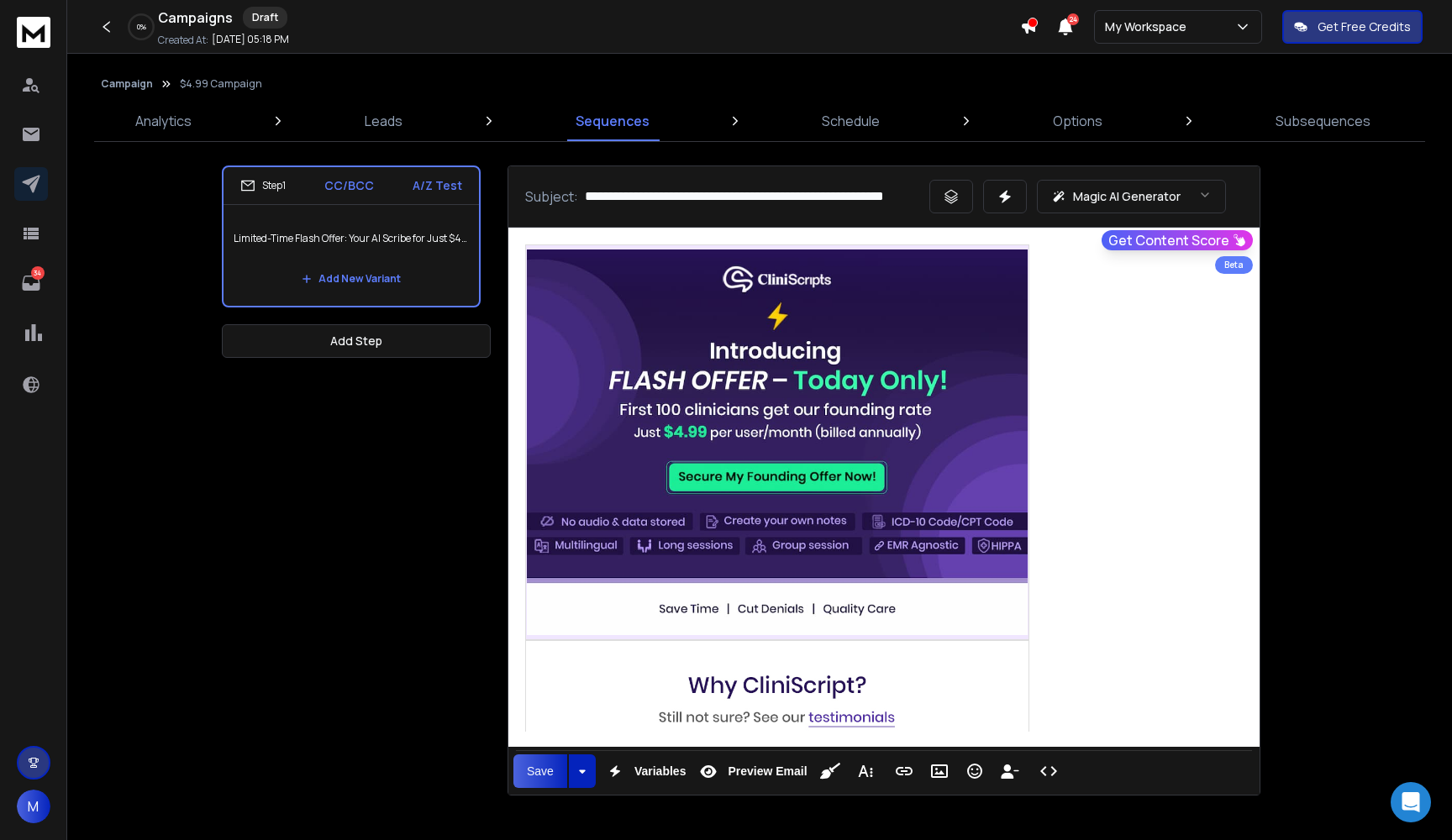
click at [1042, 450] on div "*" at bounding box center [884, 479] width 752 height 504
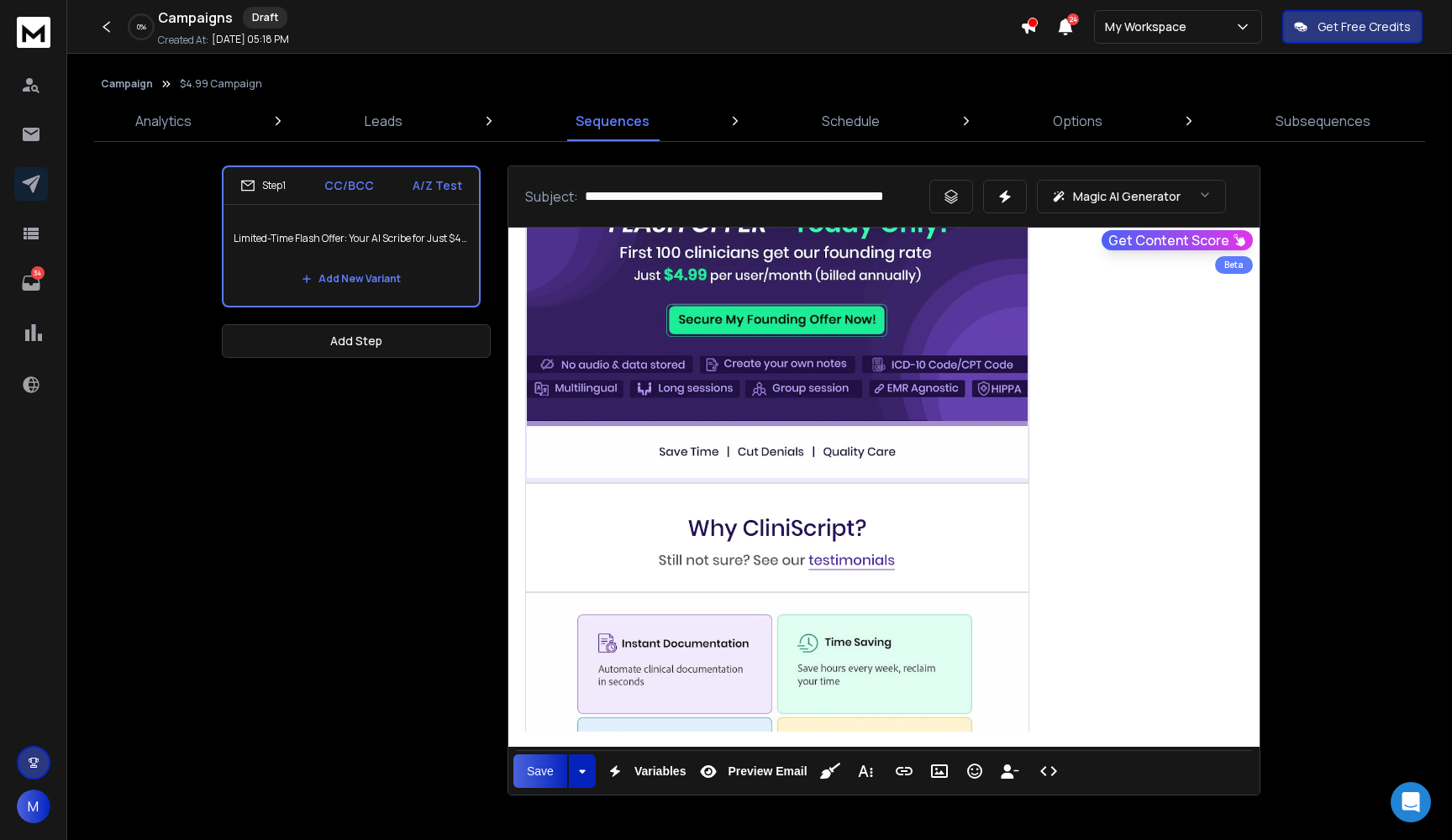
click at [1201, 381] on div "*" at bounding box center [884, 479] width 752 height 504
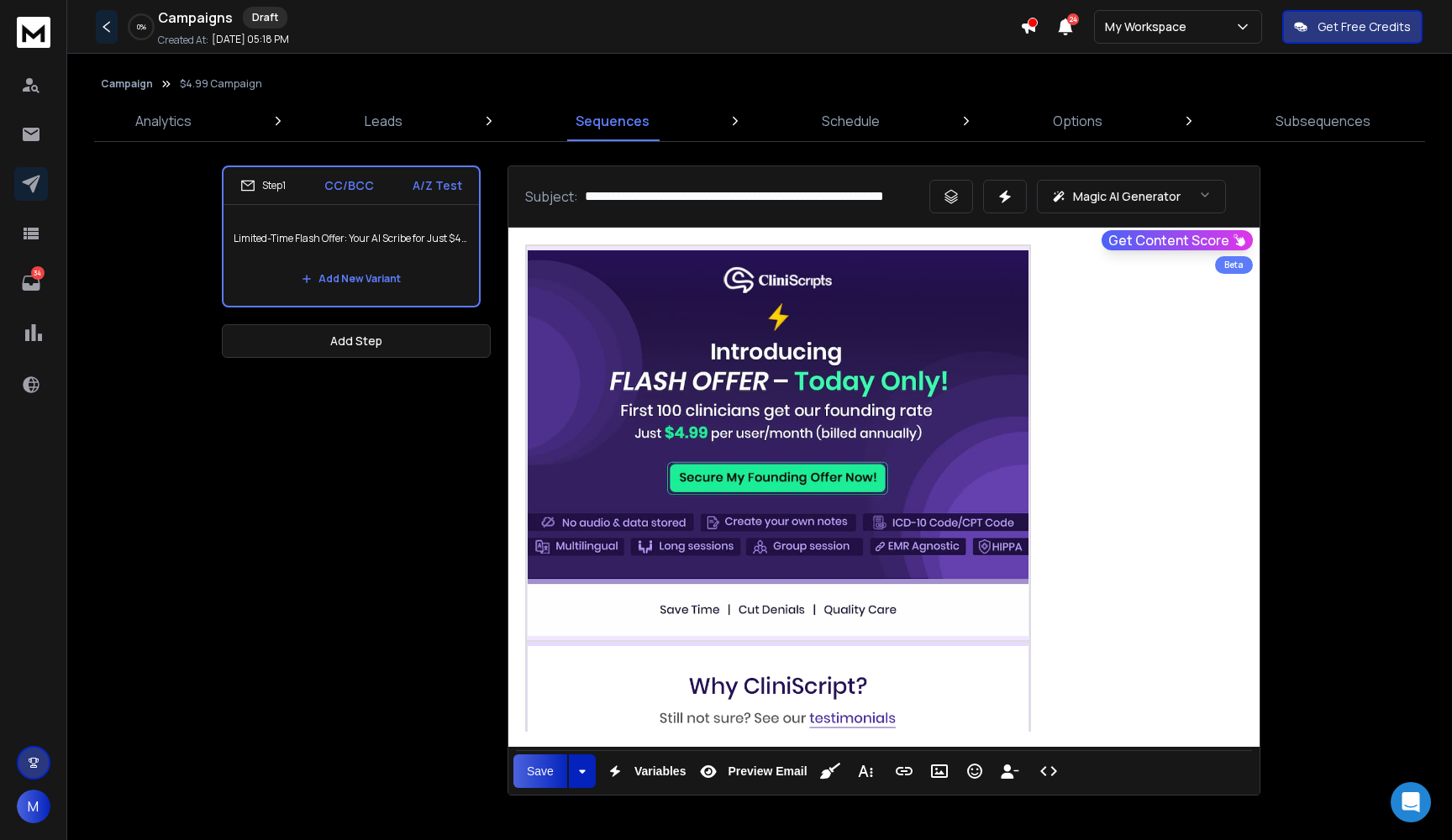
click at [106, 28] on icon at bounding box center [106, 26] width 7 height 10
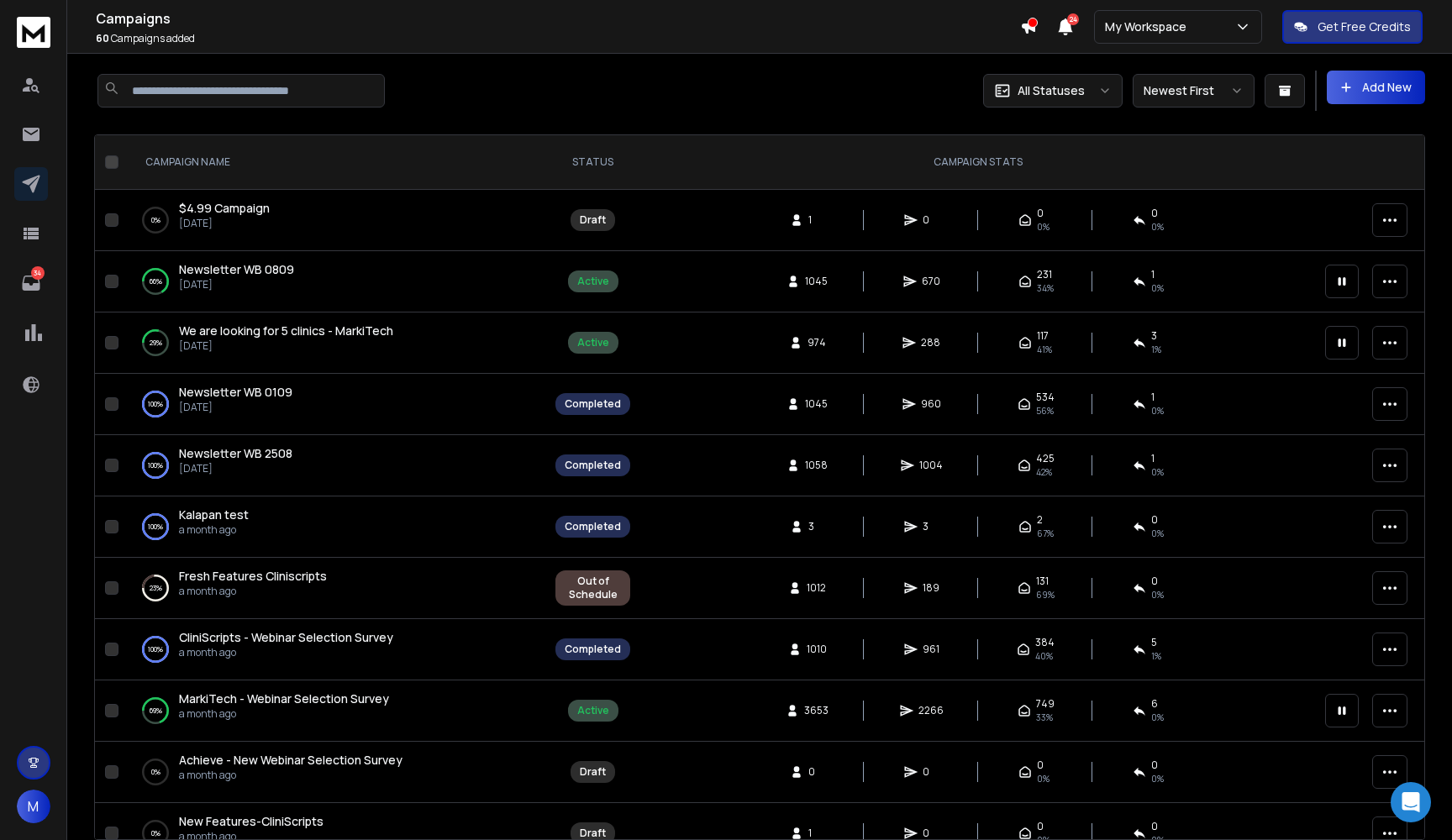
click at [278, 209] on div "0 % $4.99 Campaign [DATE]" at bounding box center [335, 220] width 386 height 40
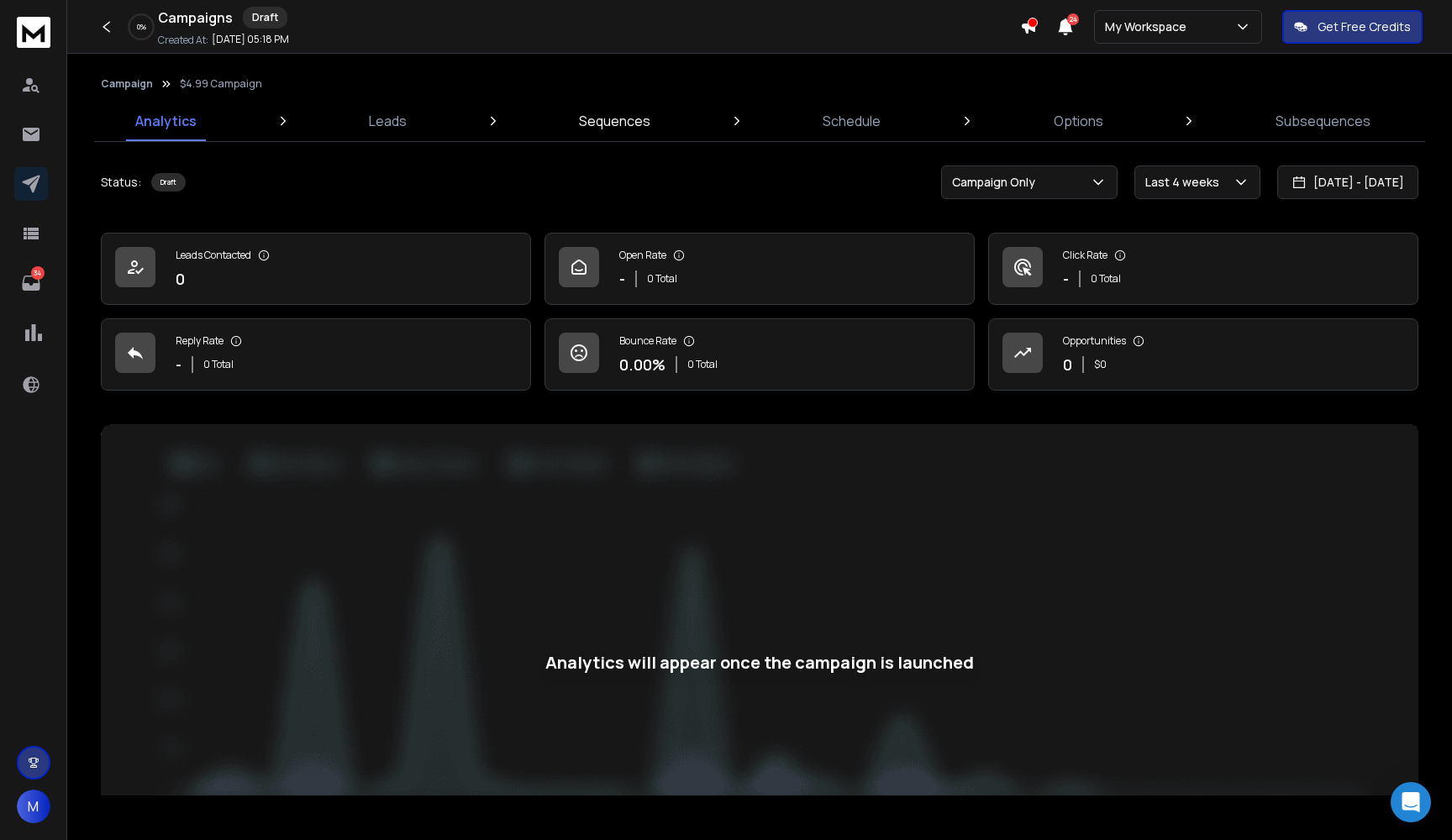
click at [622, 132] on link "Sequences" at bounding box center [615, 121] width 91 height 40
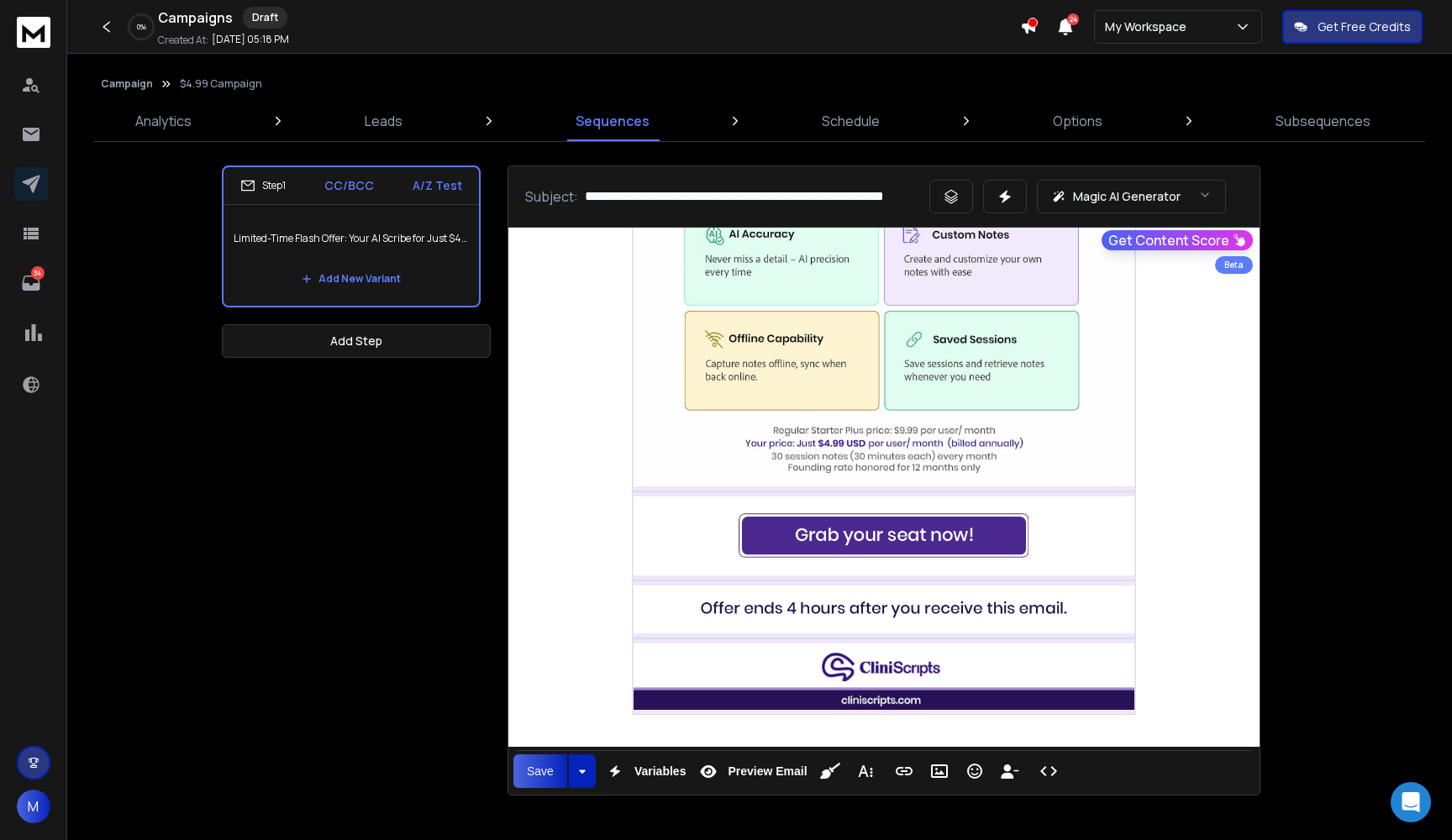
click at [1241, 429] on td at bounding box center [884, 107] width 717 height 1214
click at [1185, 462] on td at bounding box center [884, 107] width 717 height 1214
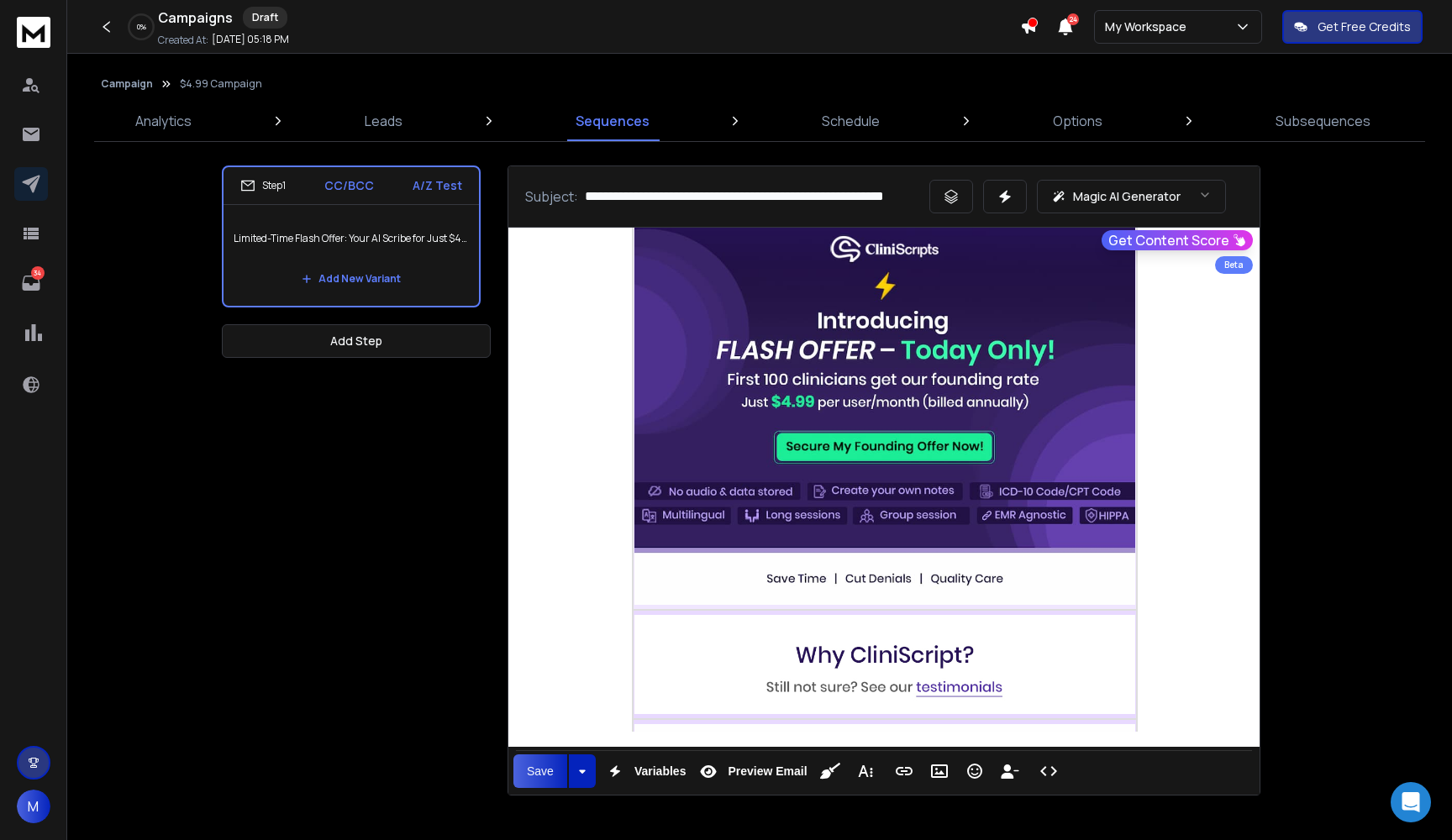
scroll to position [33, 166]
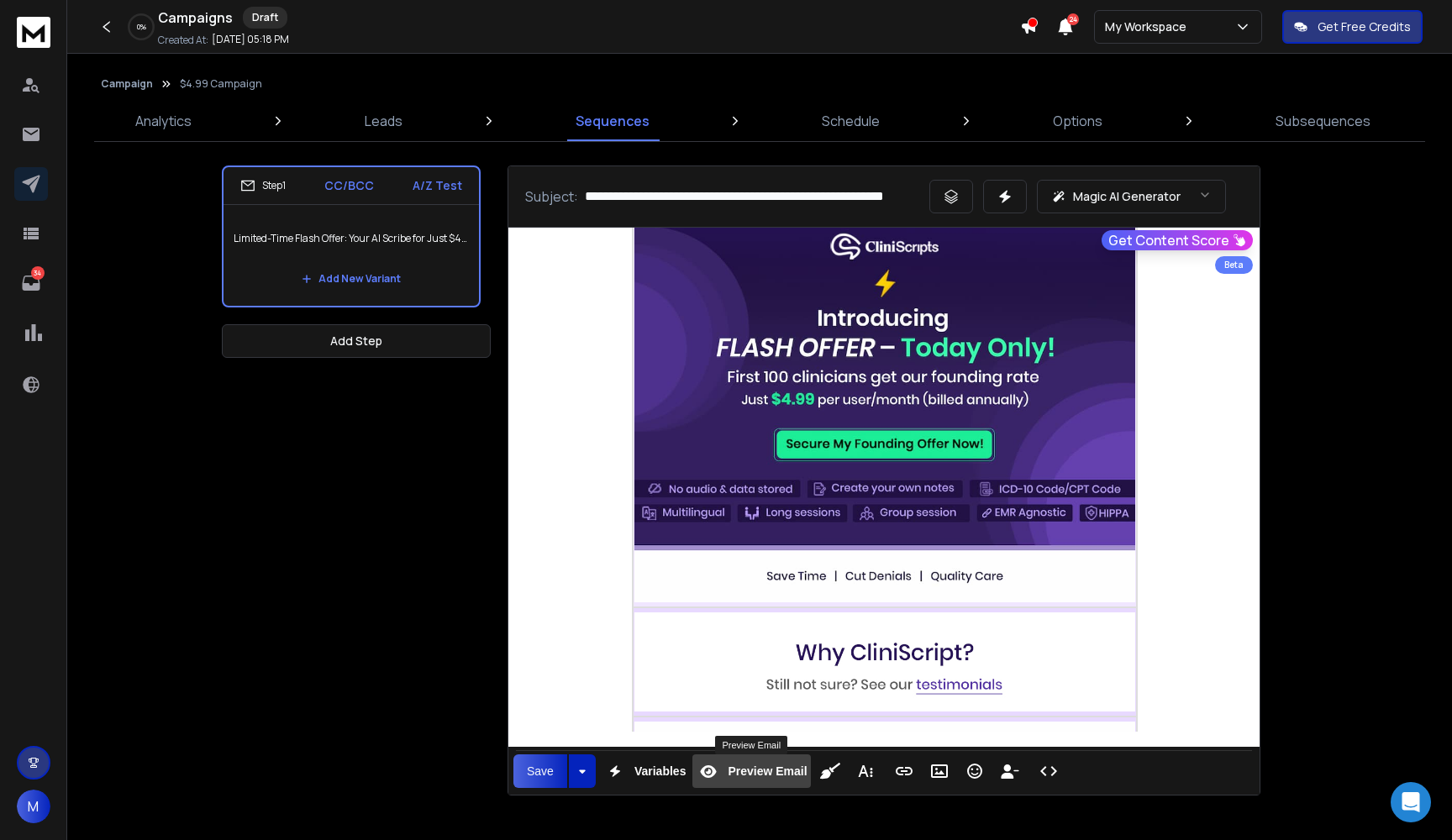
click at [767, 767] on span "Preview Email" at bounding box center [767, 772] width 86 height 14
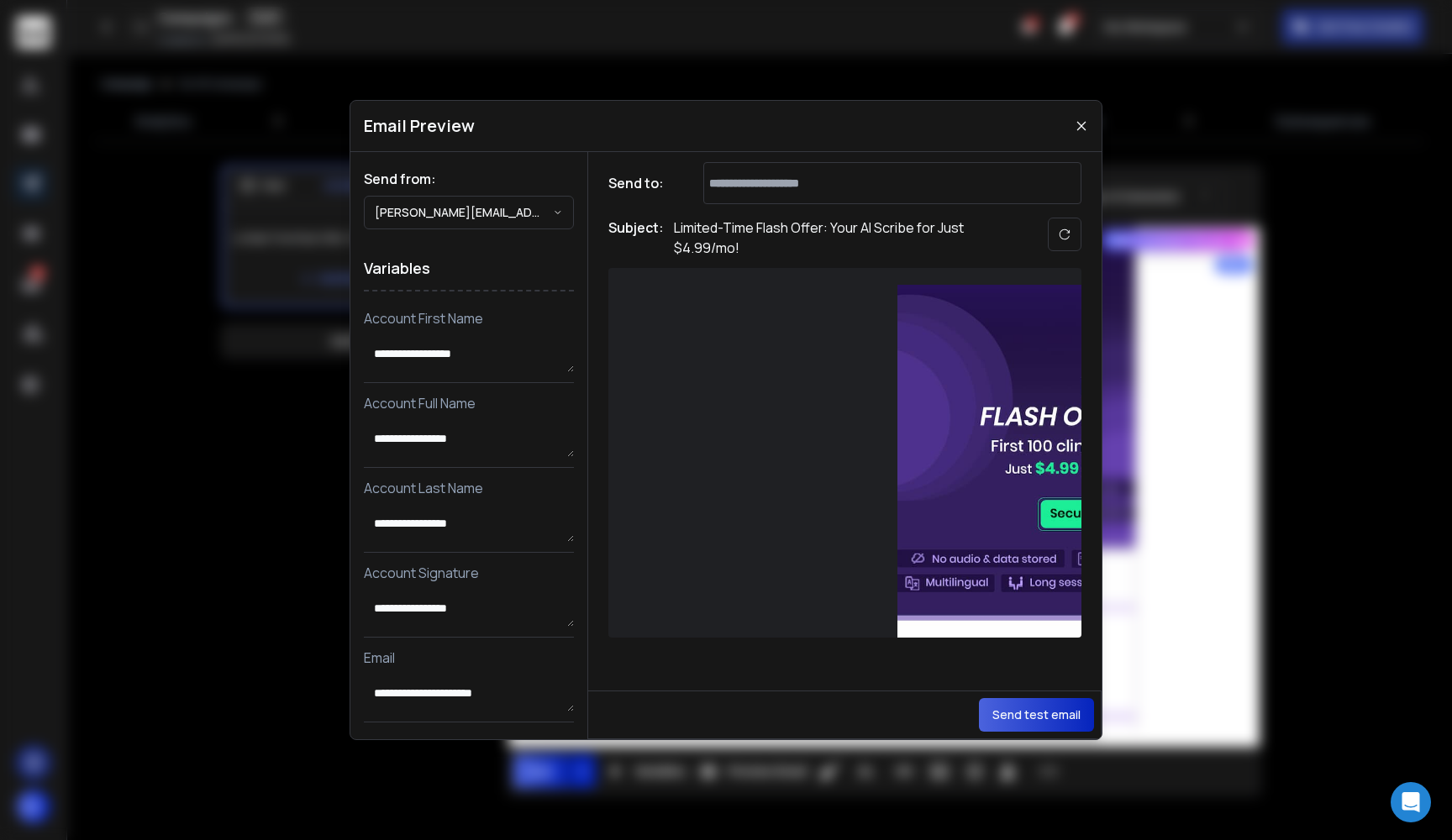
type textarea "*******"
type textarea "**********"
type textarea "*****"
type textarea "*******"
type input "**********"
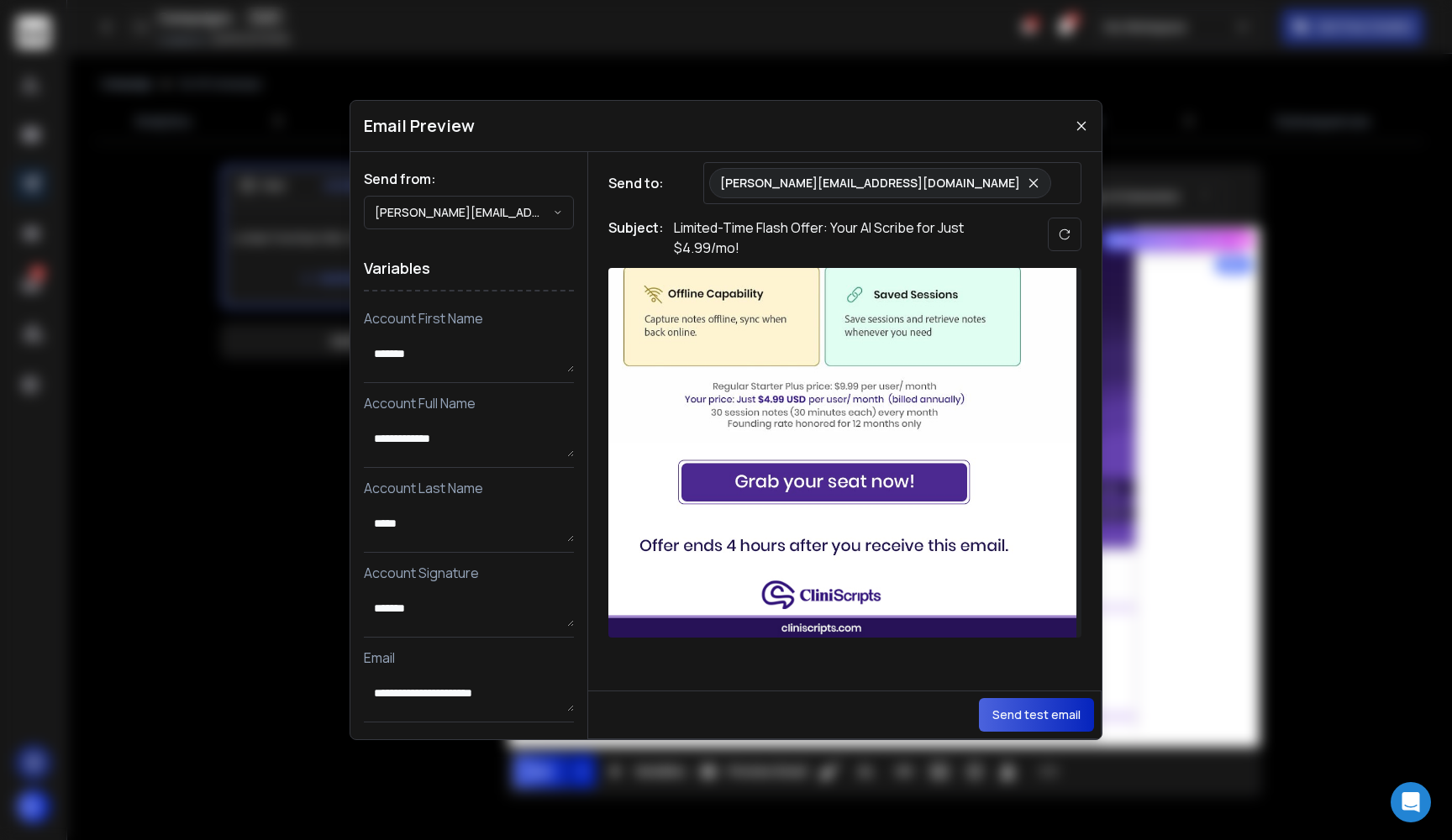
scroll to position [850, 325]
click at [1023, 713] on button "Send test email" at bounding box center [1036, 714] width 115 height 33
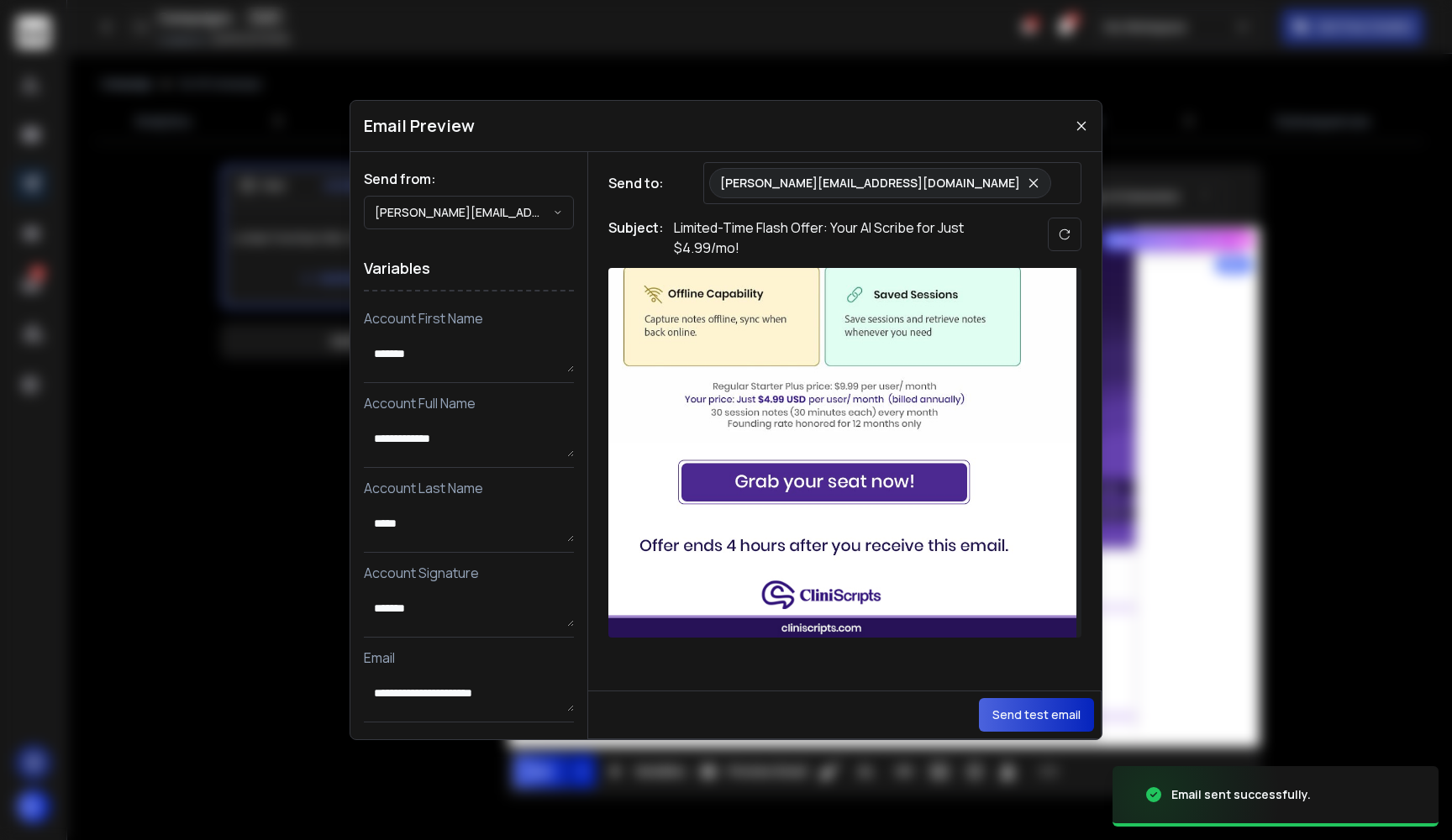
click at [1027, 184] on icon at bounding box center [1033, 183] width 13 height 13
click at [898, 185] on input at bounding box center [892, 184] width 366 height 30
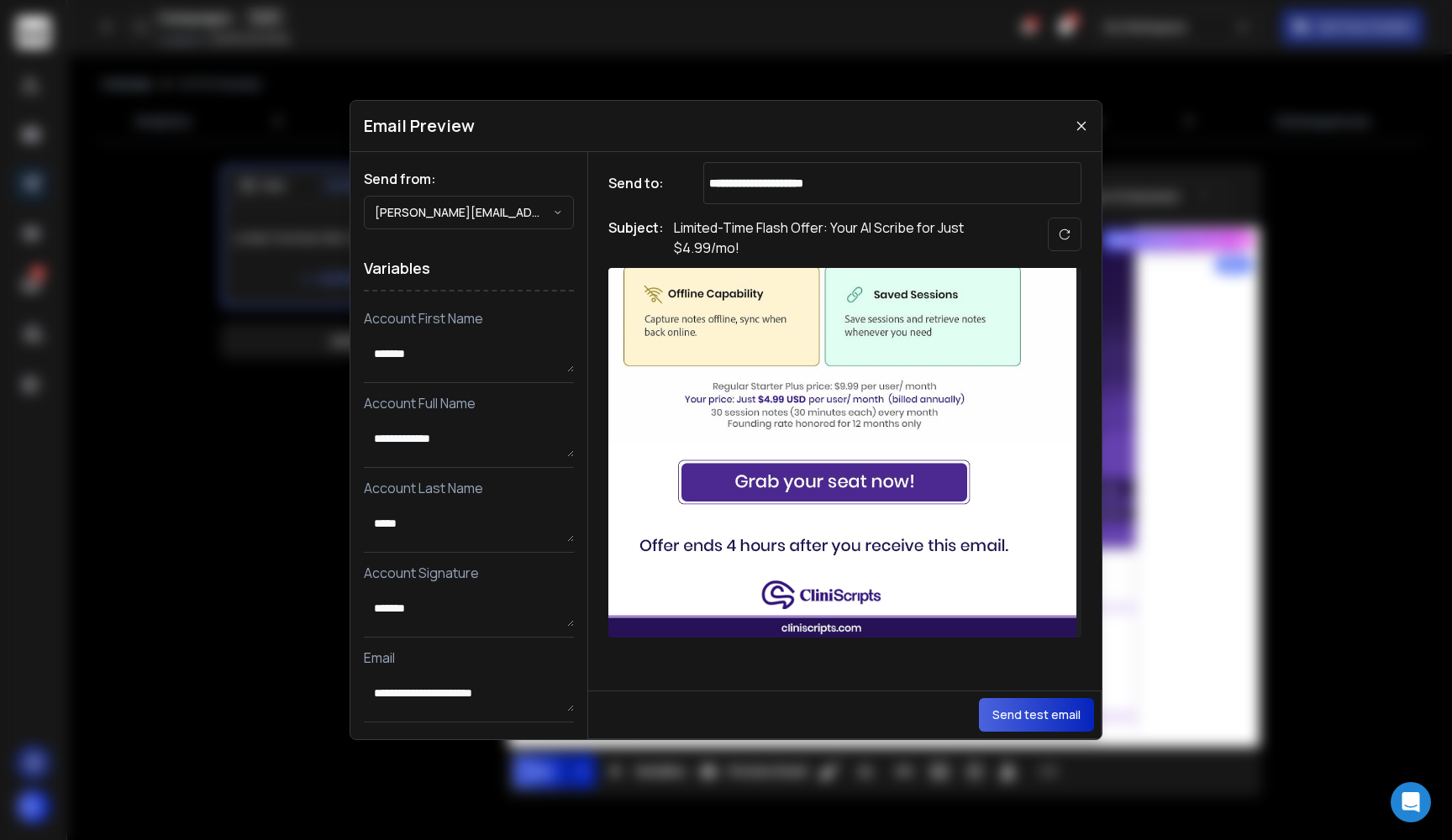
type input "**********"
click at [1029, 720] on button "Send test email" at bounding box center [1036, 714] width 115 height 33
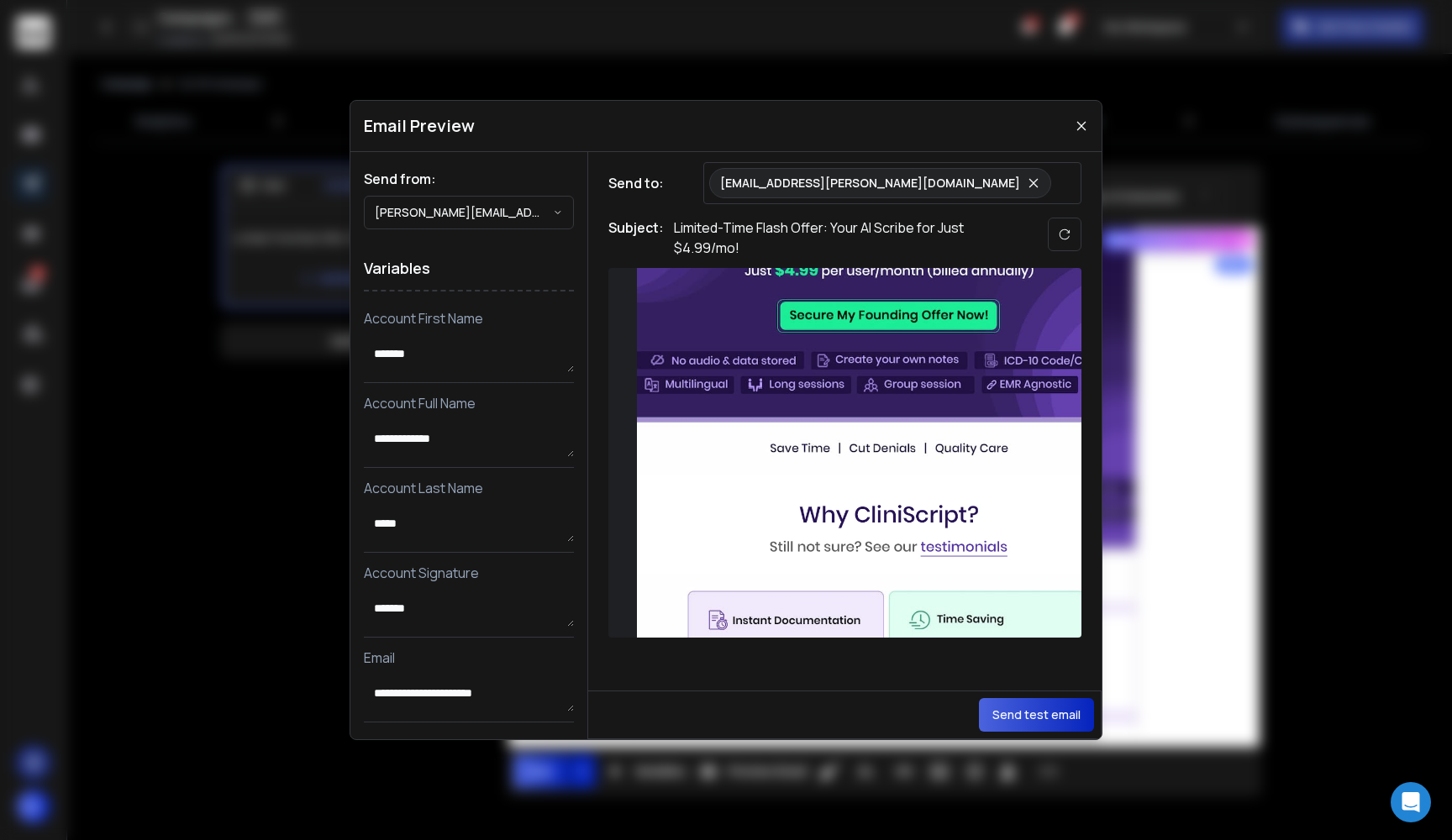
scroll to position [208, 279]
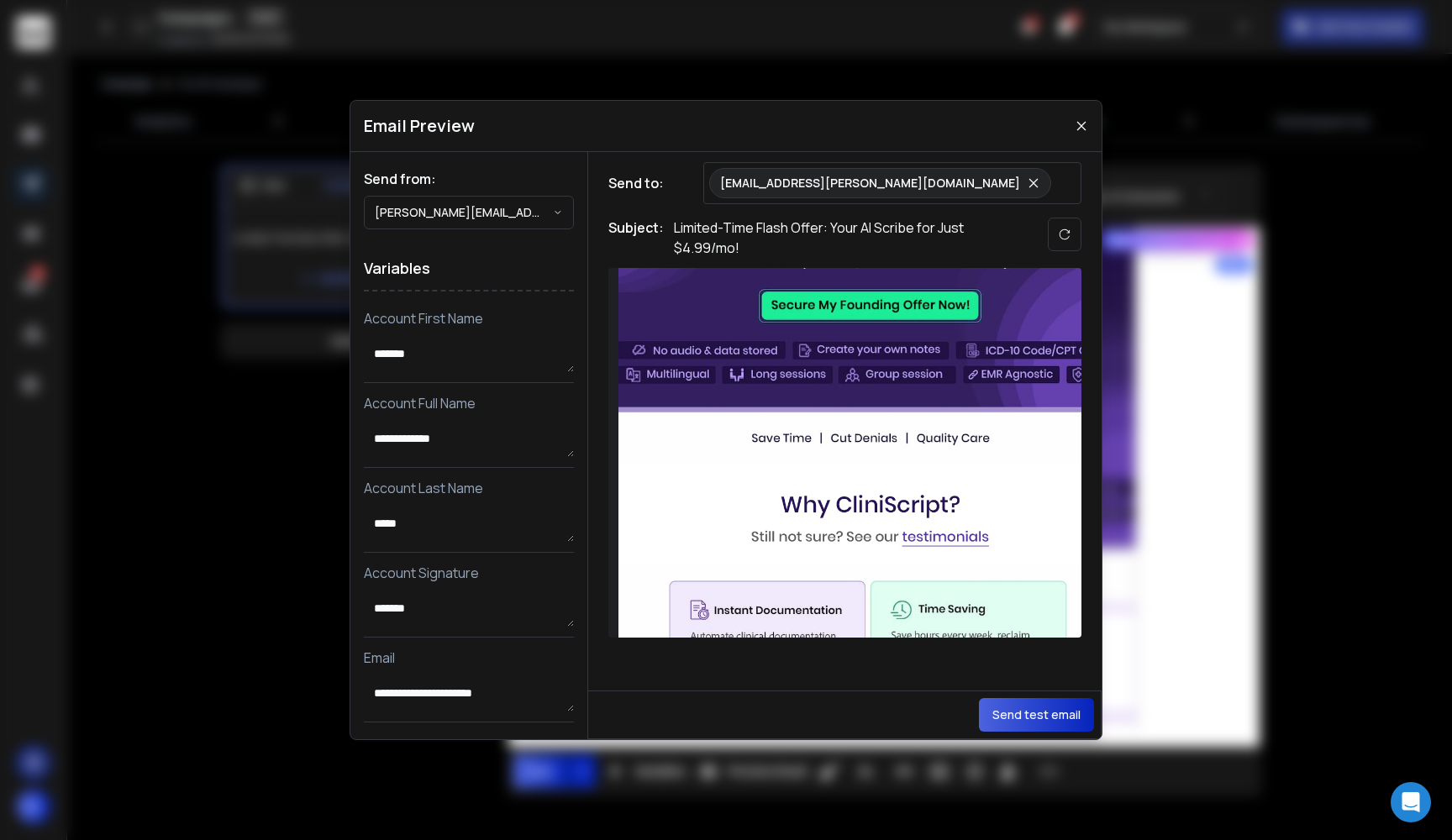
click at [909, 537] on img at bounding box center [871, 514] width 504 height 100
click at [1081, 127] on icon at bounding box center [1082, 127] width 10 height 10
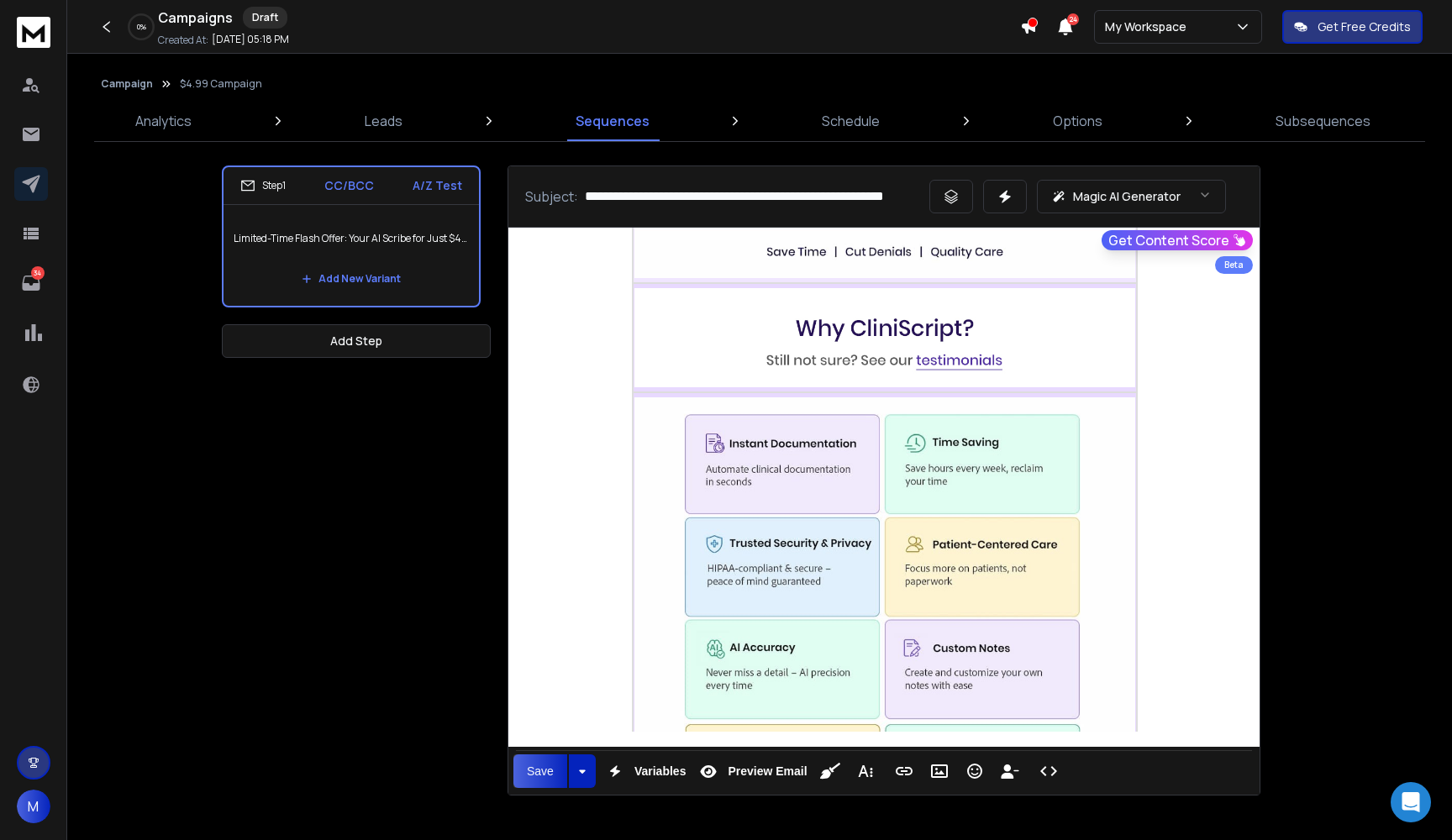
scroll to position [355, 182]
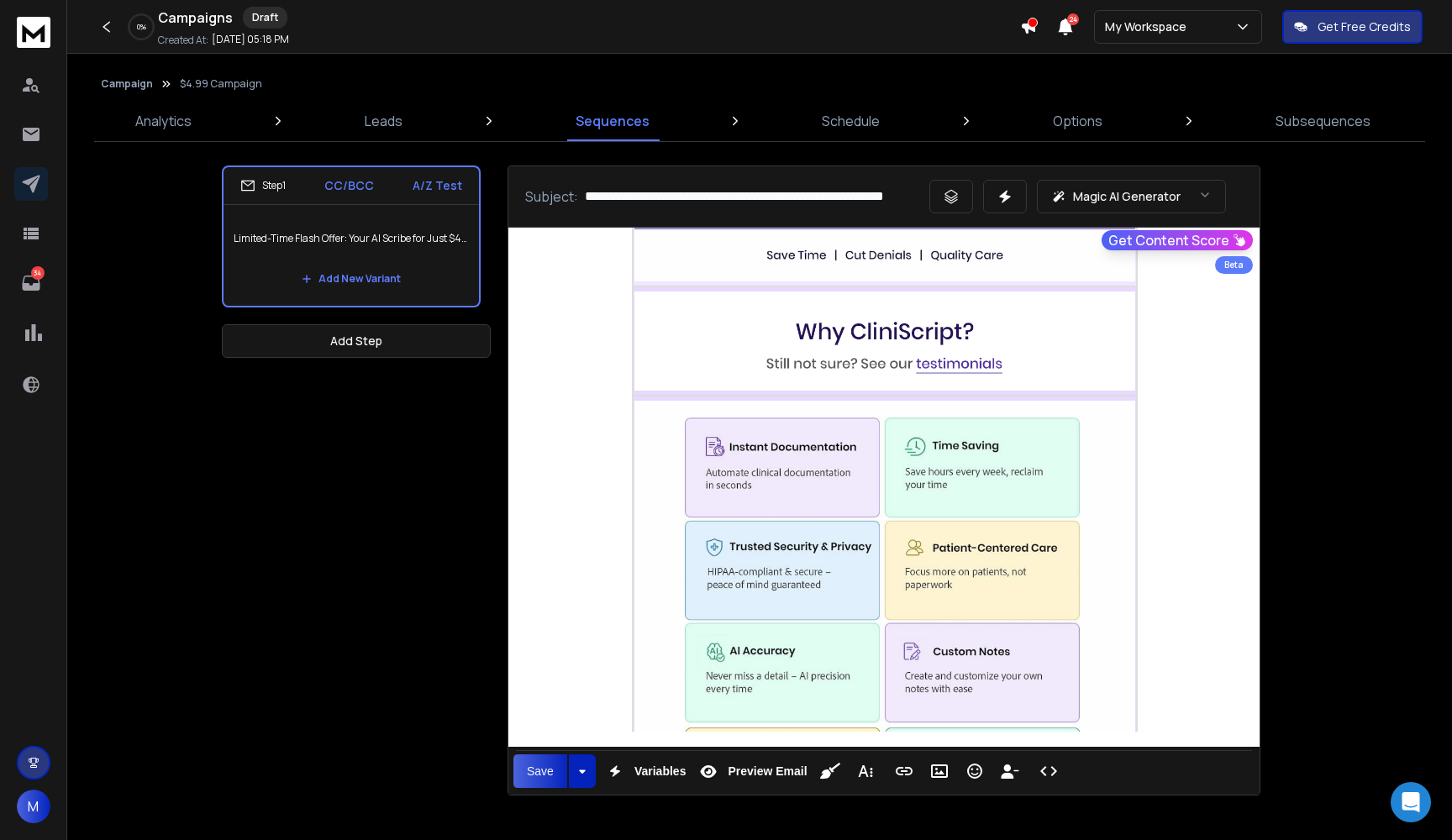
click at [1231, 477] on td "*" at bounding box center [884, 511] width 717 height 1242
